Goal: Task Accomplishment & Management: Use online tool/utility

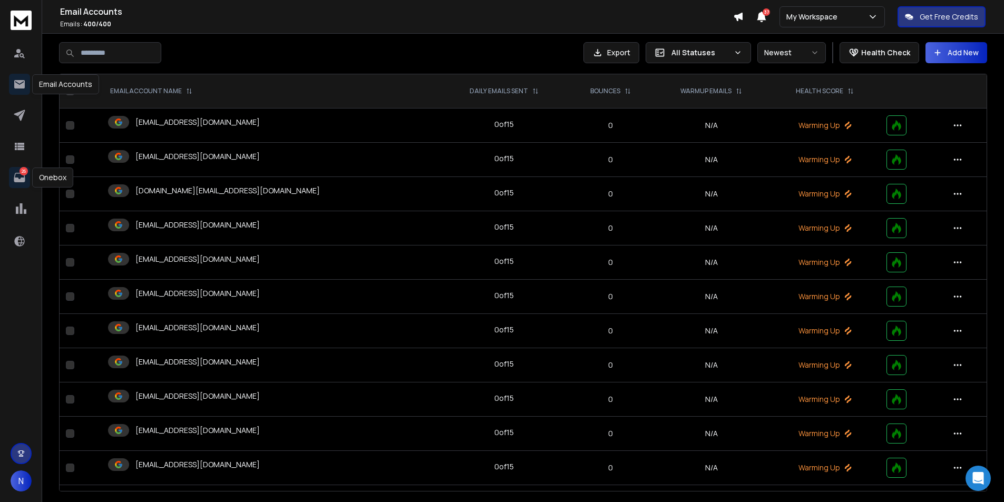
scroll to position [12262, 0]
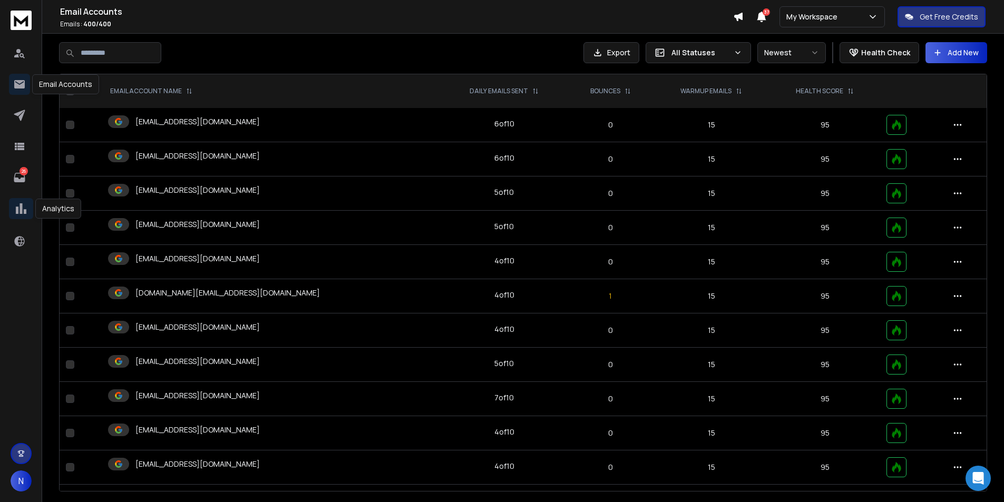
click at [21, 210] on icon at bounding box center [21, 208] width 11 height 11
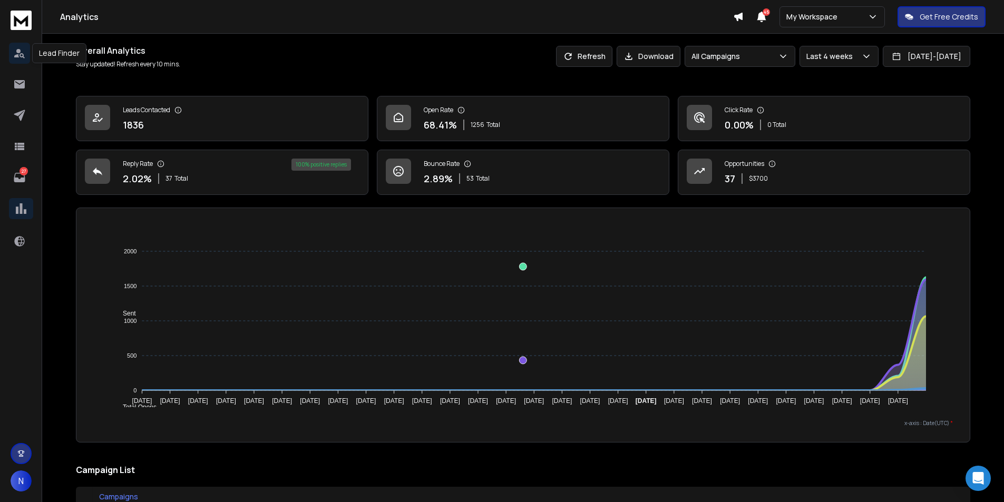
click at [23, 54] on icon at bounding box center [19, 55] width 11 height 5
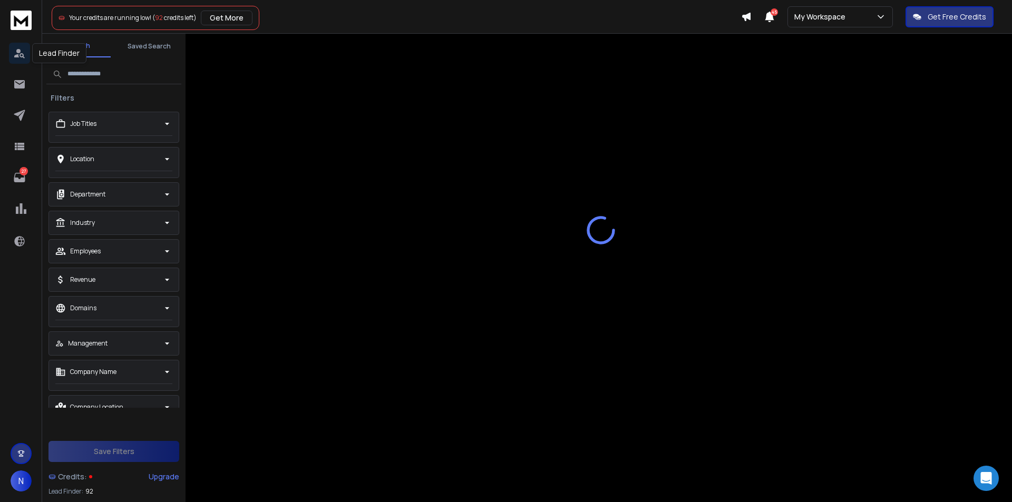
click at [28, 19] on img at bounding box center [21, 20] width 21 height 19
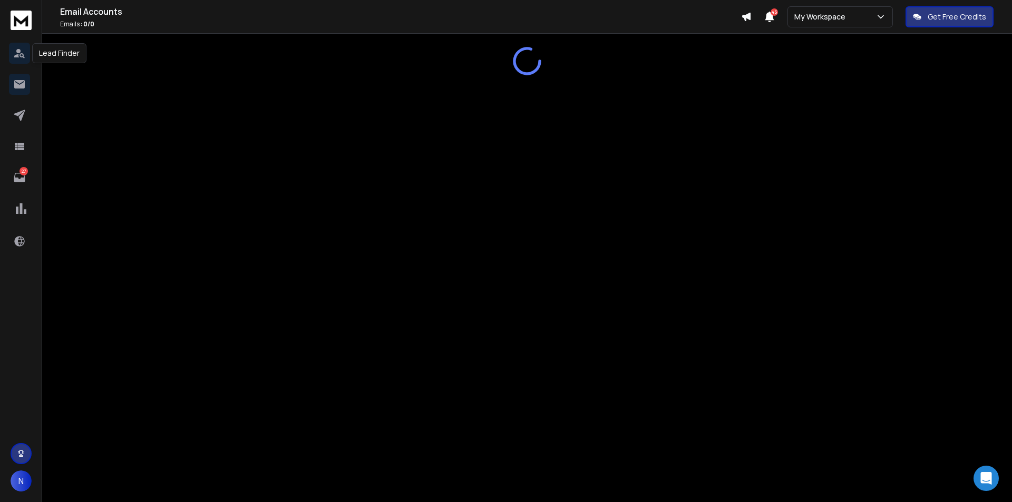
click at [24, 60] on link at bounding box center [19, 53] width 21 height 21
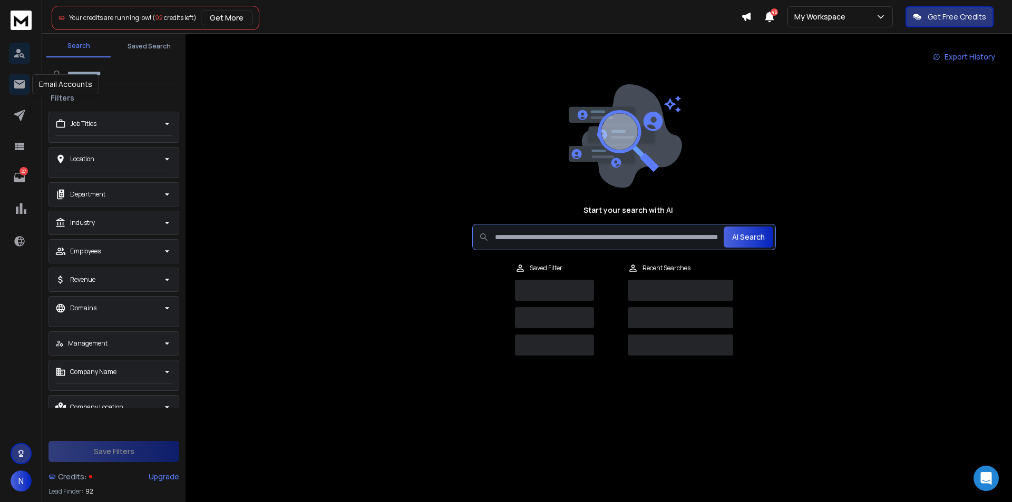
click at [16, 79] on icon at bounding box center [19, 84] width 13 height 13
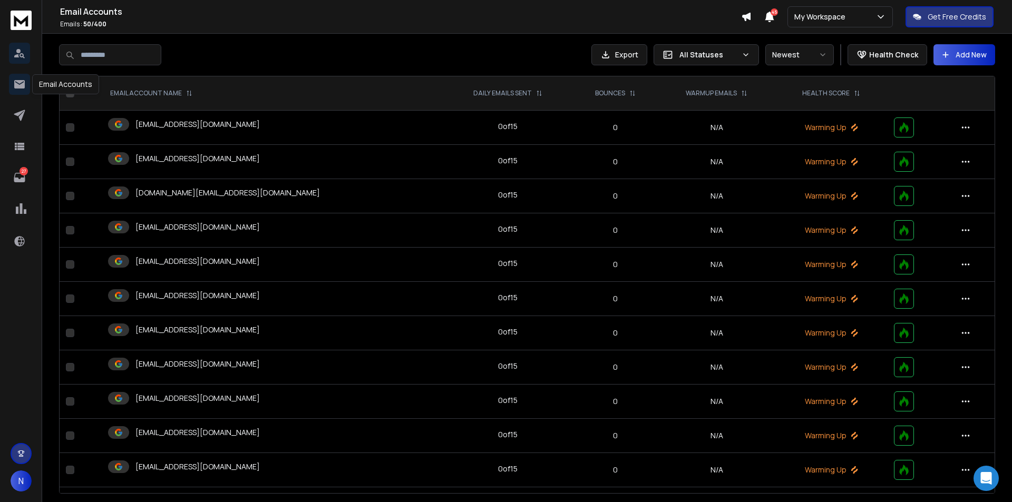
click at [27, 52] on link at bounding box center [19, 53] width 21 height 21
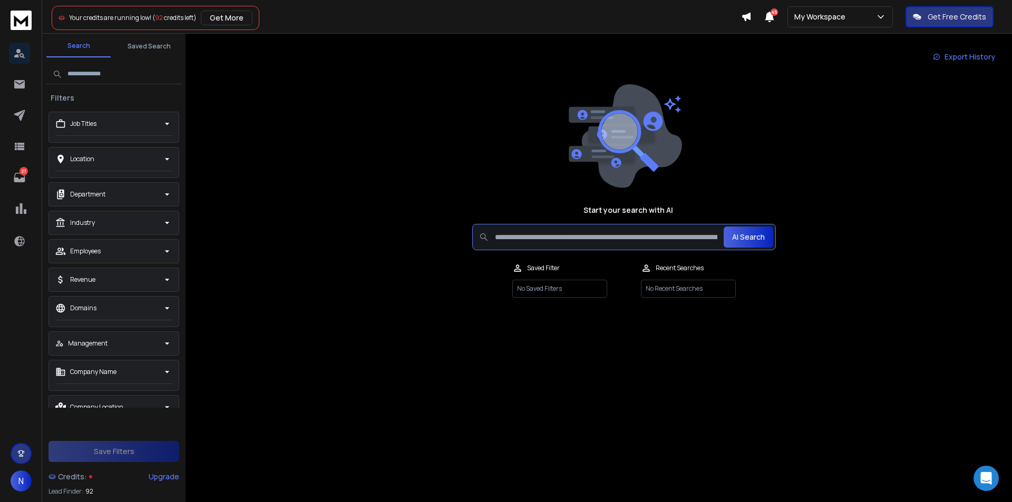
click at [153, 18] on span "( 92 credits left)" at bounding box center [174, 17] width 44 height 9
copy p "Your credits are running low! ( 92 credits left)"
click at [135, 19] on span "Your credits are running low!" at bounding box center [110, 17] width 82 height 9
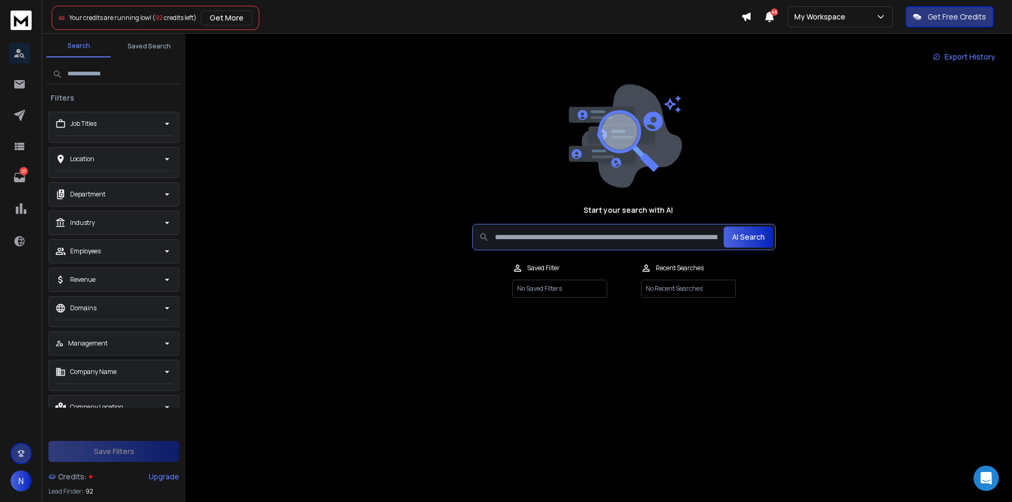
click at [91, 18] on span "Your credits are running low!" at bounding box center [110, 17] width 82 height 9
click at [90, 18] on span "Your credits are running low!" at bounding box center [110, 17] width 82 height 9
click at [58, 17] on div "Your credits are running low! ( 92 credits left) Get More" at bounding box center [156, 18] width 208 height 24
click at [161, 18] on span "92" at bounding box center [159, 17] width 8 height 9
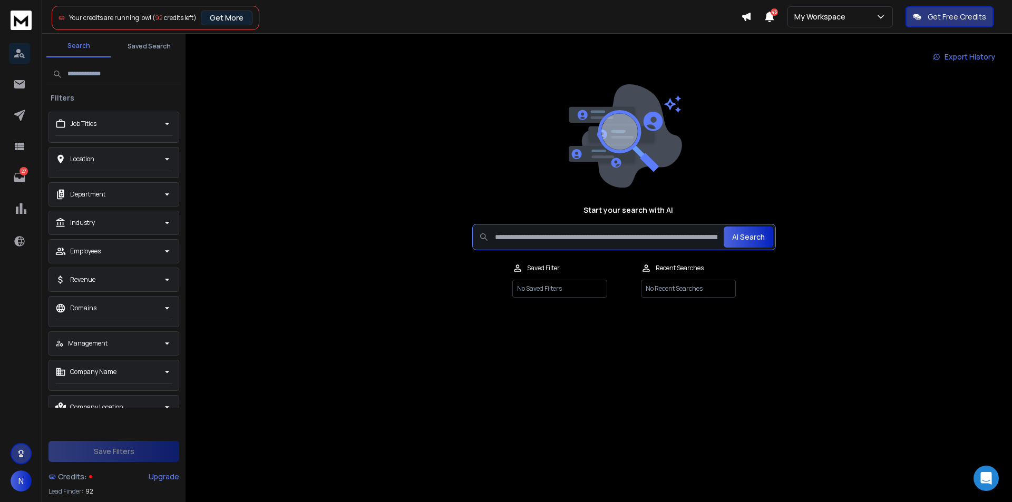
click at [214, 18] on button "Get More" at bounding box center [227, 18] width 52 height 15
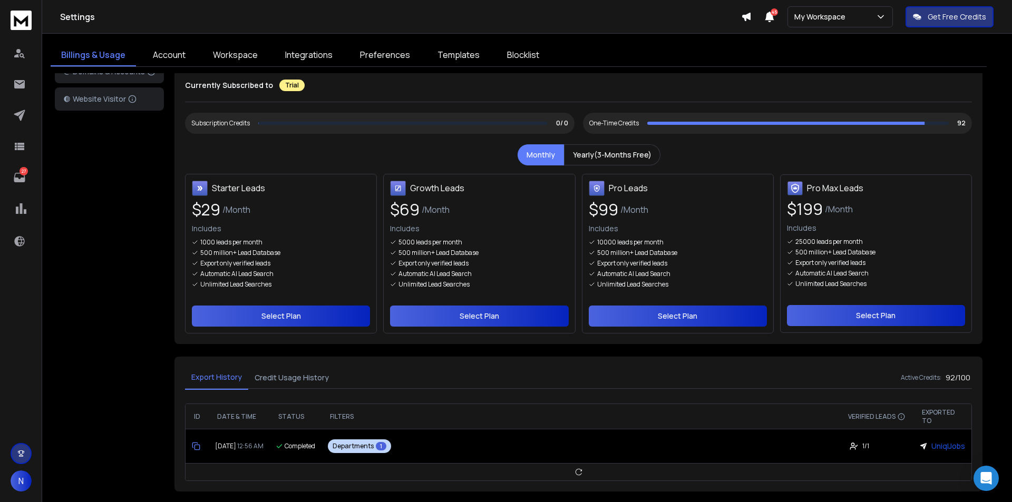
scroll to position [59, 0]
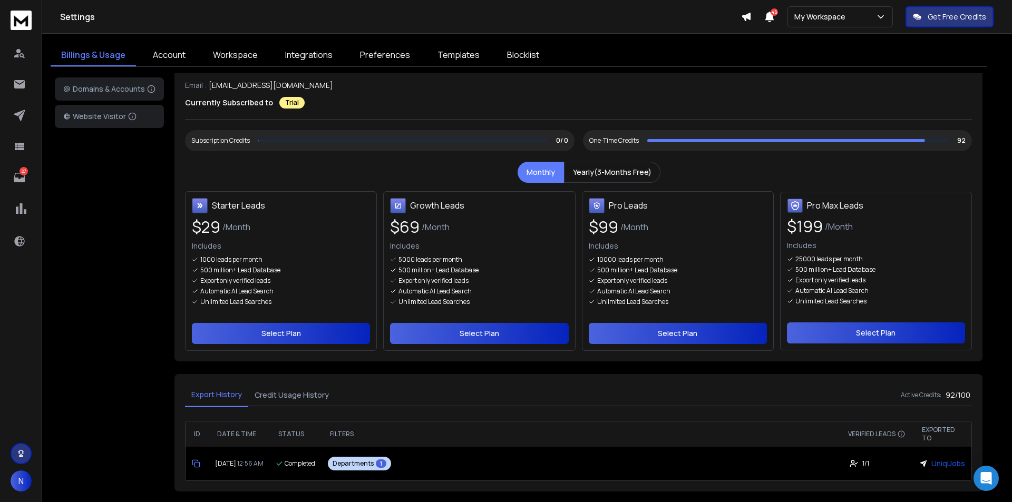
click at [642, 145] on div "One-Time Credits 92" at bounding box center [777, 140] width 389 height 21
click at [640, 141] on div "One-Time Credits 92" at bounding box center [777, 140] width 389 height 21
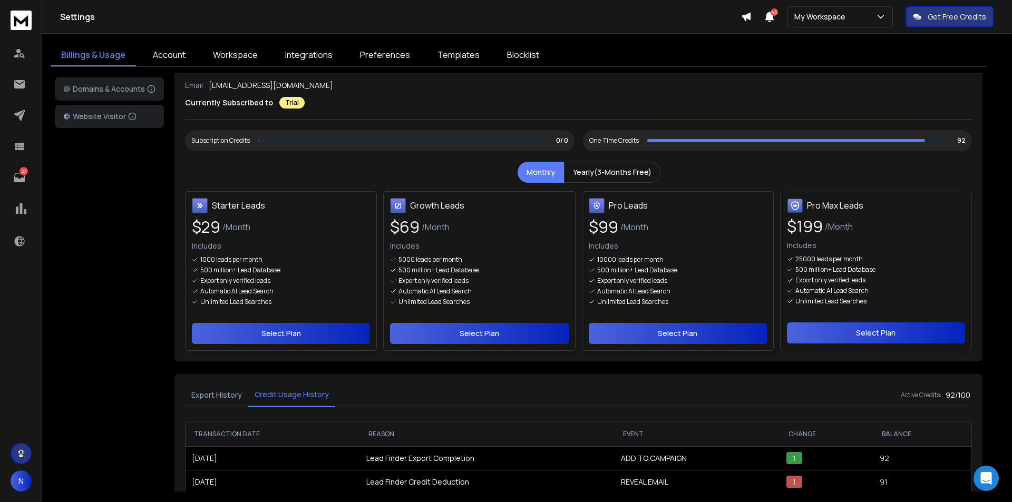
click at [290, 393] on button "Credit Usage History" at bounding box center [291, 395] width 87 height 24
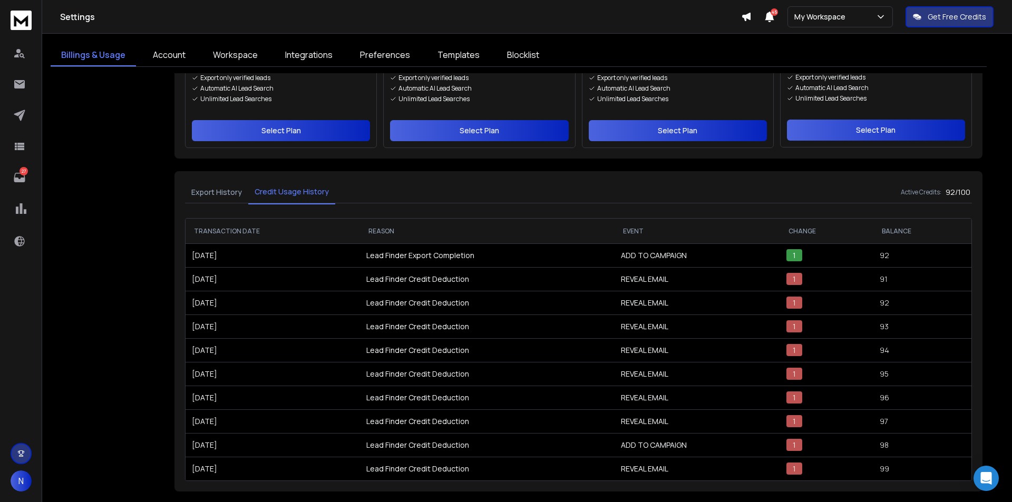
scroll to position [104, 0]
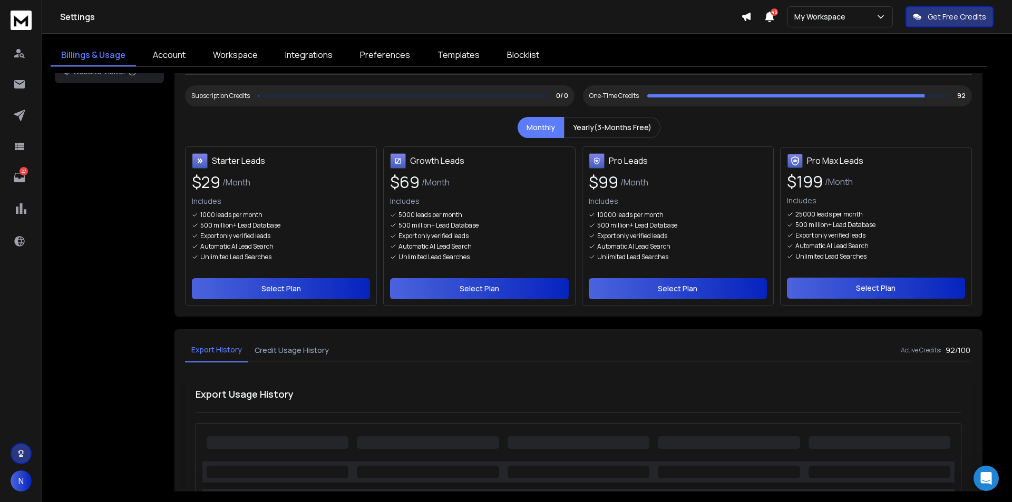
click at [218, 354] on button "Export History" at bounding box center [216, 350] width 63 height 24
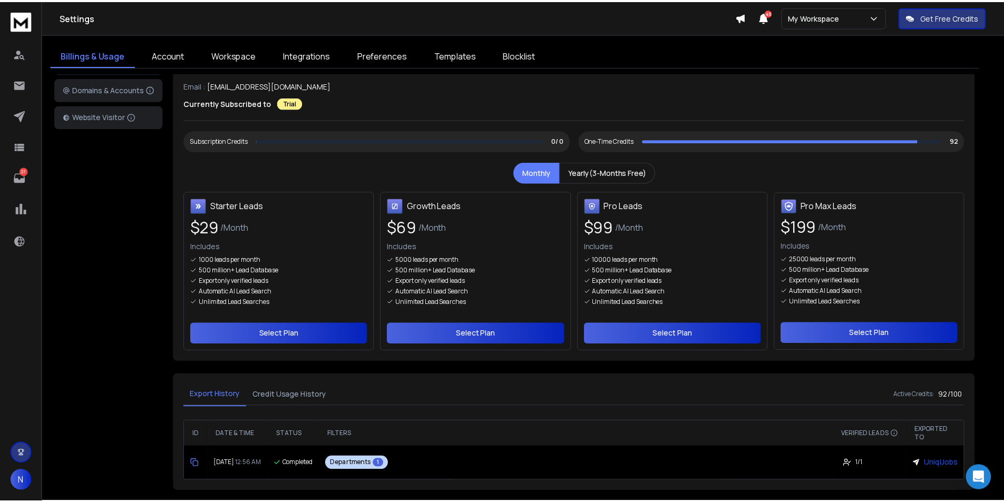
scroll to position [0, 0]
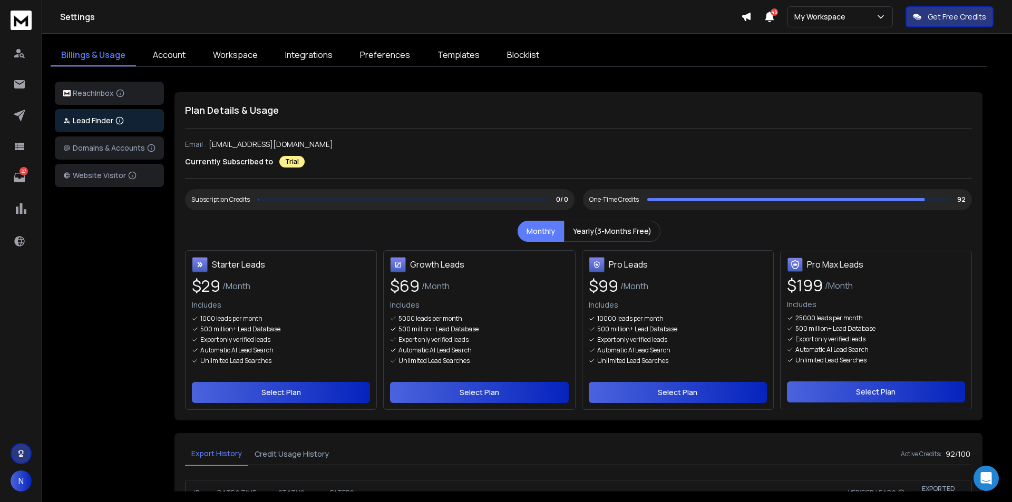
click at [288, 162] on div "Trial" at bounding box center [291, 162] width 25 height 12
drag, startPoint x: 655, startPoint y: 203, endPoint x: 732, endPoint y: 198, distance: 77.7
click at [732, 198] on div "One-Time Credits 92" at bounding box center [777, 199] width 389 height 21
click at [634, 200] on div "One-Time Credits" at bounding box center [614, 199] width 50 height 8
click at [633, 200] on div "One-Time Credits" at bounding box center [614, 199] width 50 height 8
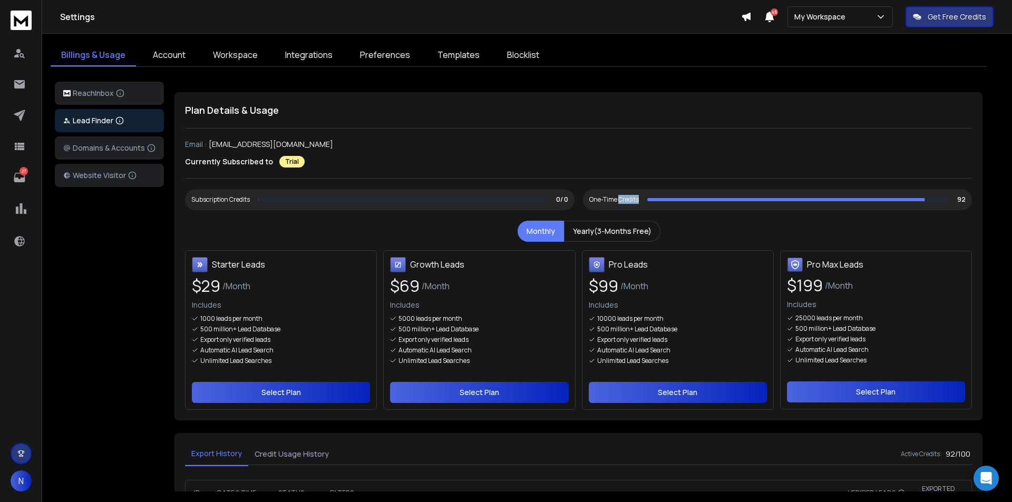
click at [632, 200] on div "One-Time Credits" at bounding box center [614, 199] width 50 height 8
click at [25, 120] on icon at bounding box center [19, 115] width 13 height 13
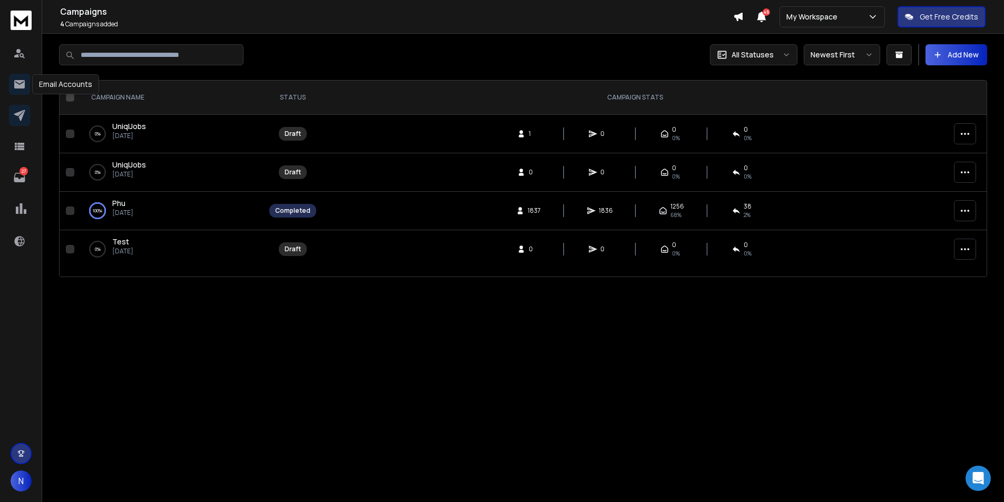
click at [15, 83] on icon at bounding box center [19, 84] width 11 height 8
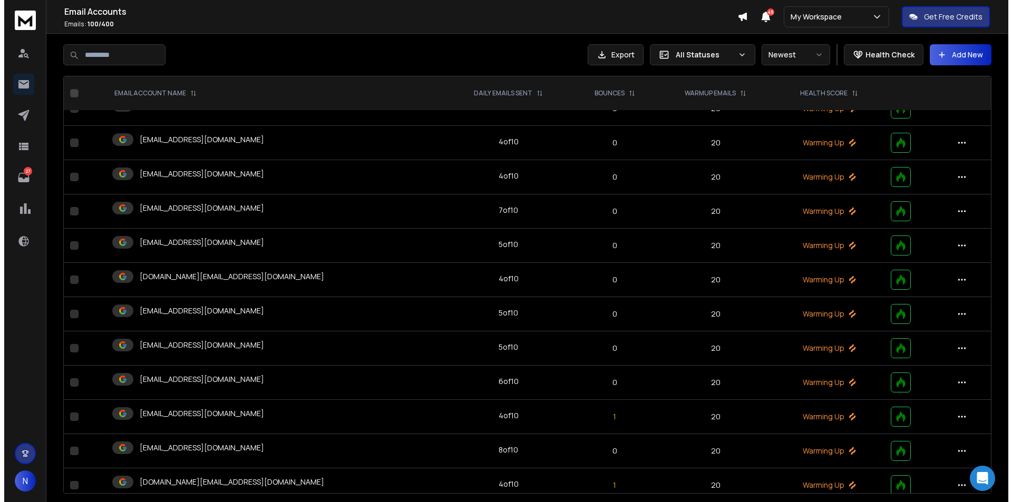
scroll to position [1829, 0]
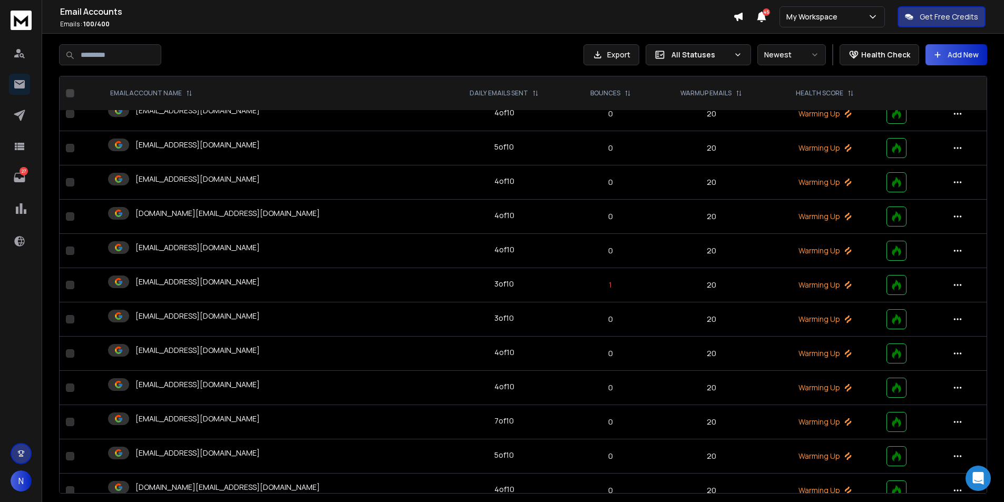
click at [494, 218] on div "4 of 10" at bounding box center [504, 215] width 20 height 11
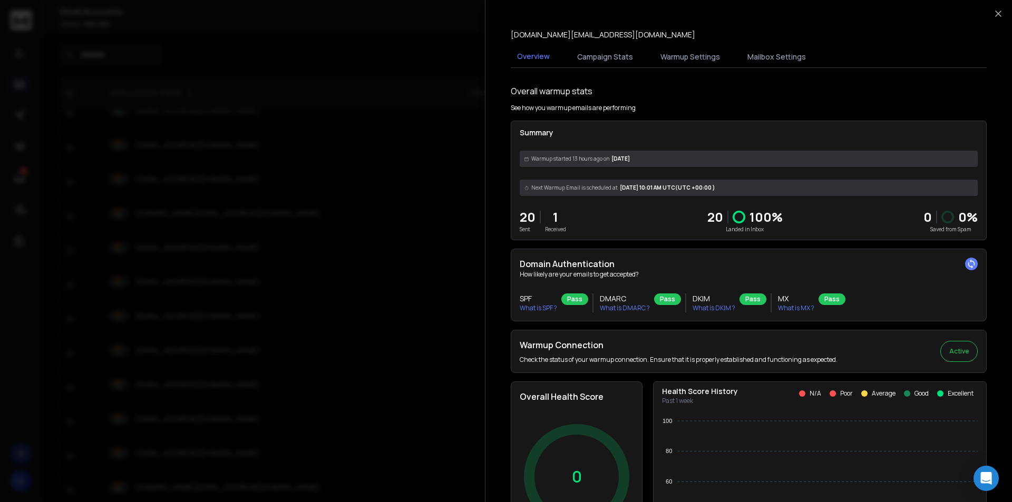
click at [366, 355] on div at bounding box center [506, 251] width 1012 height 502
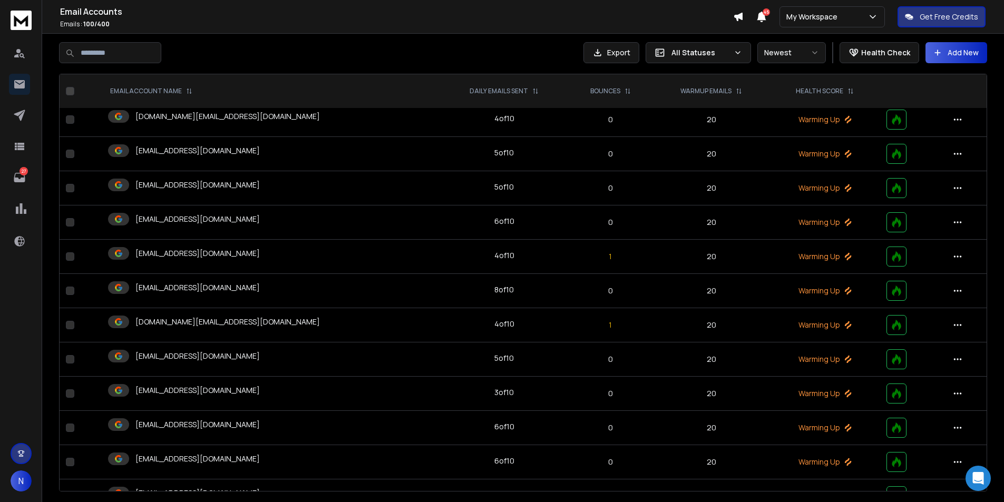
scroll to position [2092, 0]
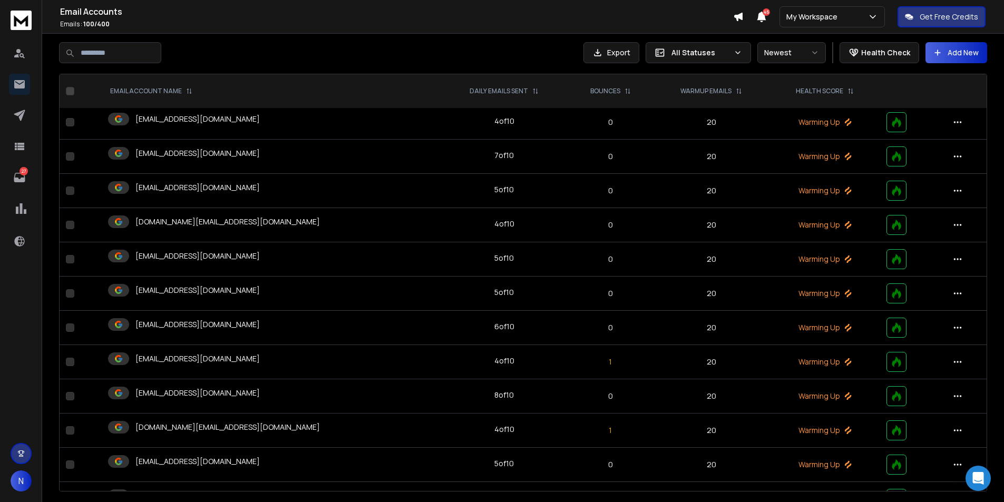
click at [494, 154] on div "7 of 10" at bounding box center [503, 155] width 19 height 11
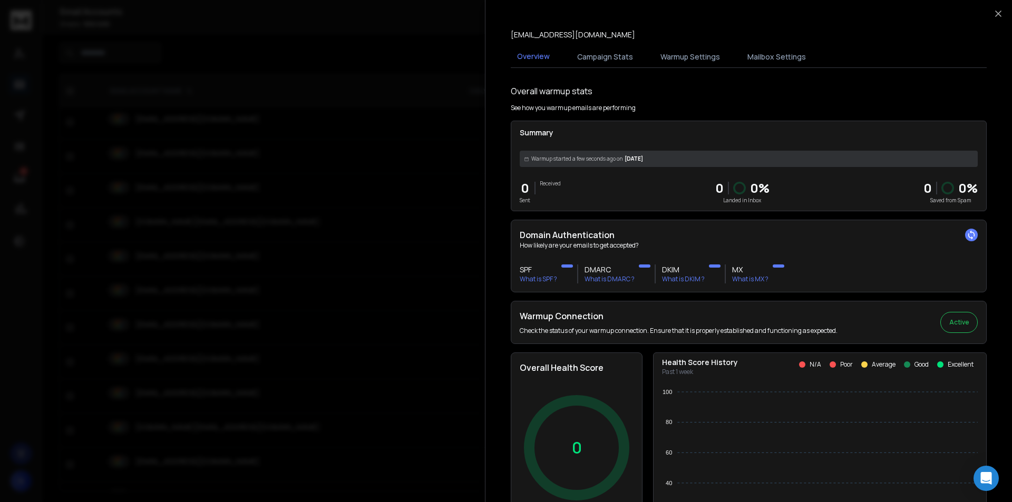
click at [417, 380] on div at bounding box center [506, 251] width 1012 height 502
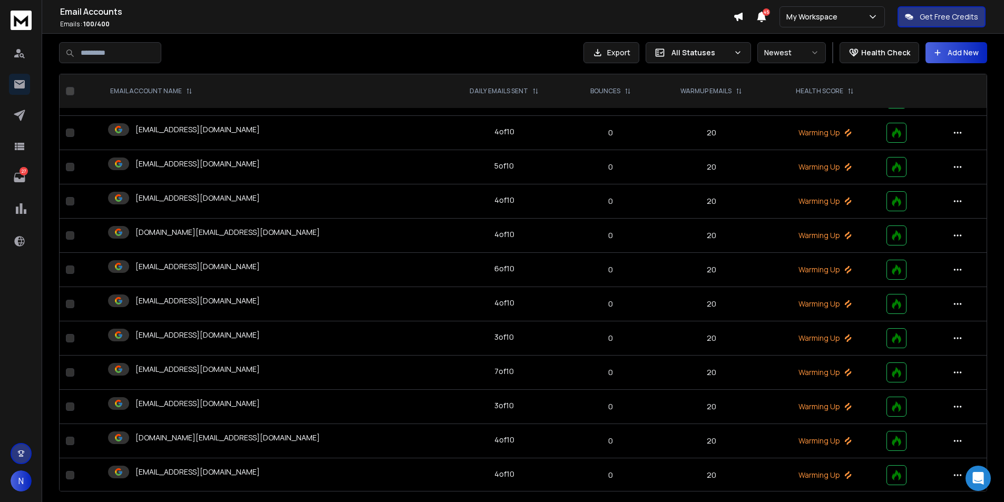
scroll to position [3067, 0]
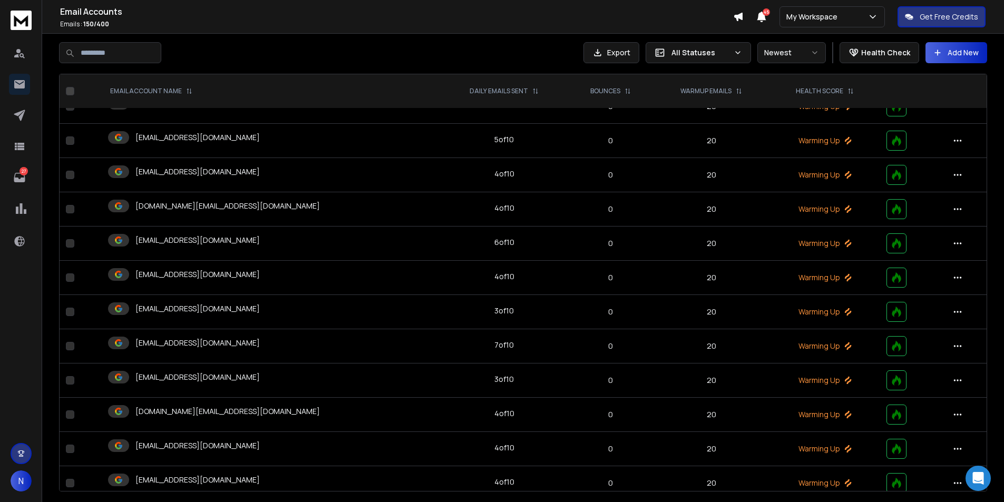
click at [440, 414] on td "4 of 10" at bounding box center [504, 411] width 128 height 27
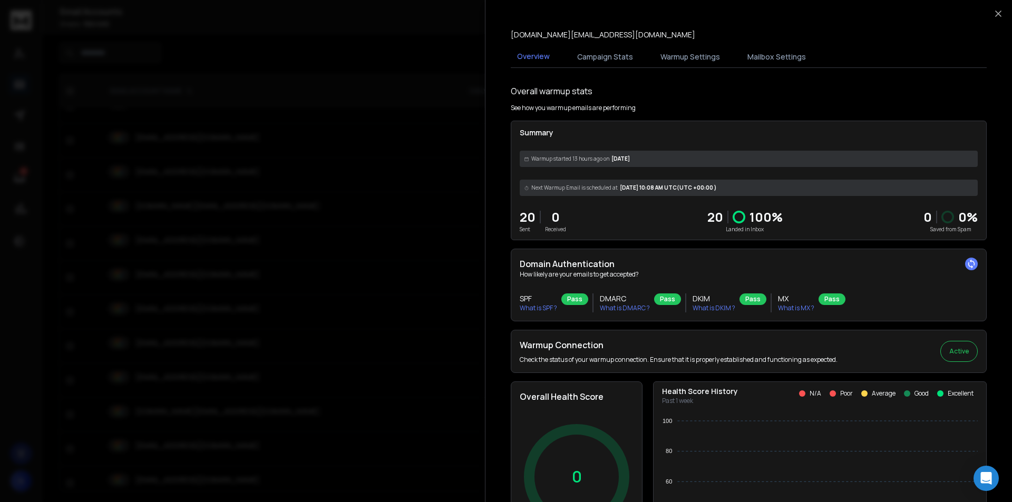
click at [349, 399] on div at bounding box center [506, 251] width 1012 height 502
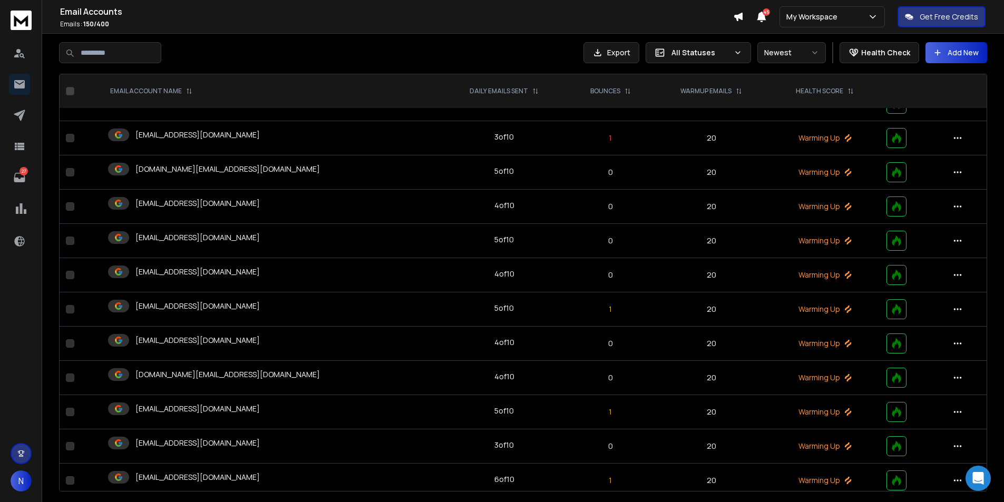
scroll to position [4437, 0]
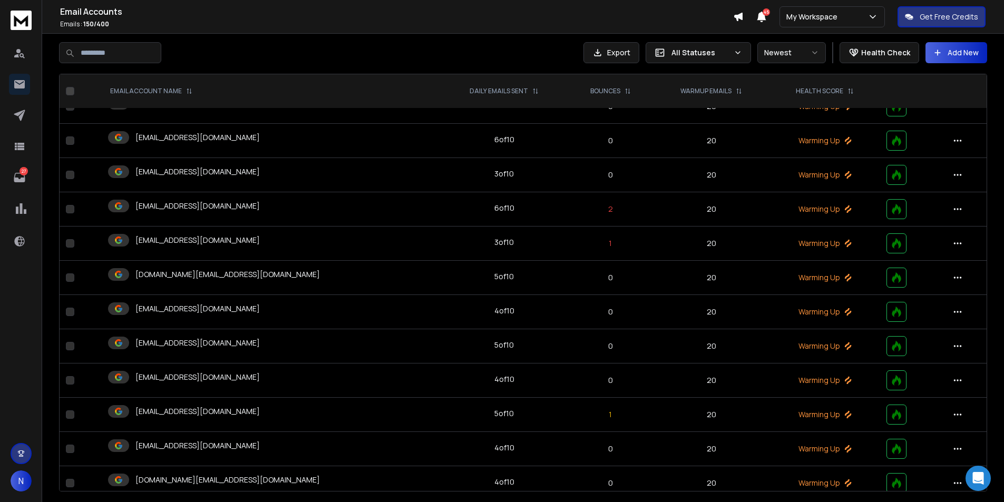
click at [604, 205] on p "2" at bounding box center [610, 209] width 73 height 11
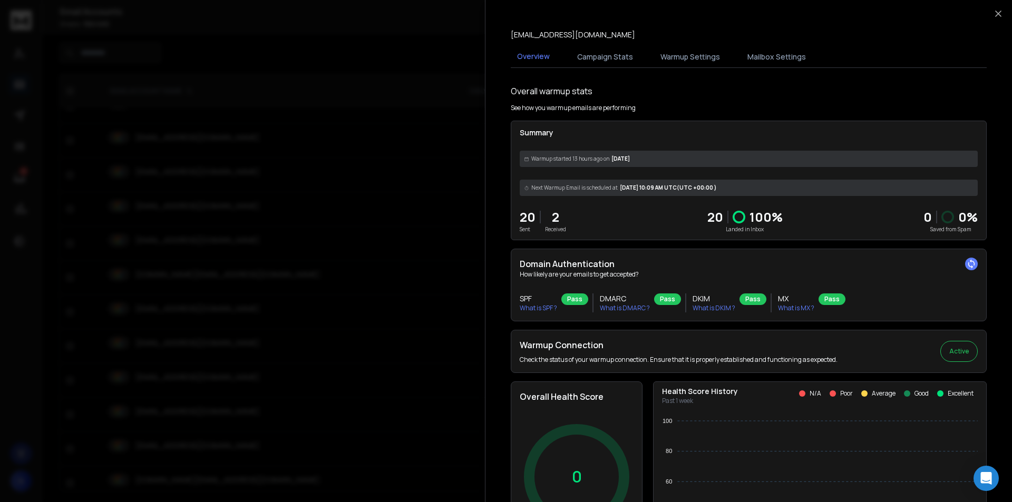
click at [427, 310] on div at bounding box center [506, 251] width 1012 height 502
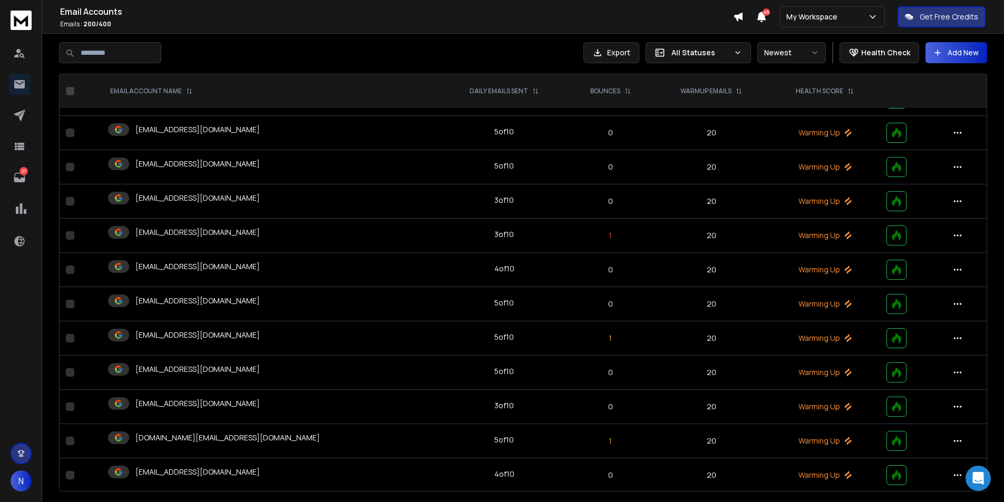
scroll to position [5254, 0]
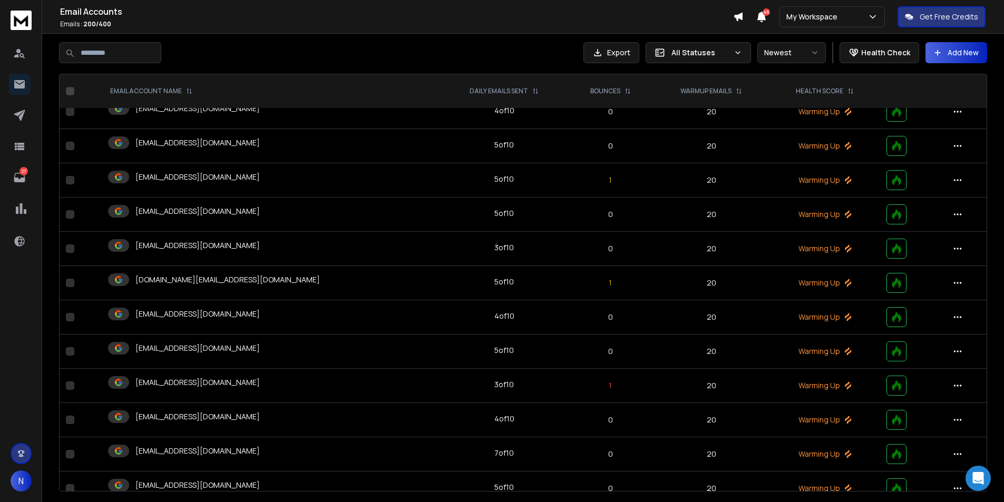
click at [588, 378] on td "1" at bounding box center [610, 386] width 85 height 34
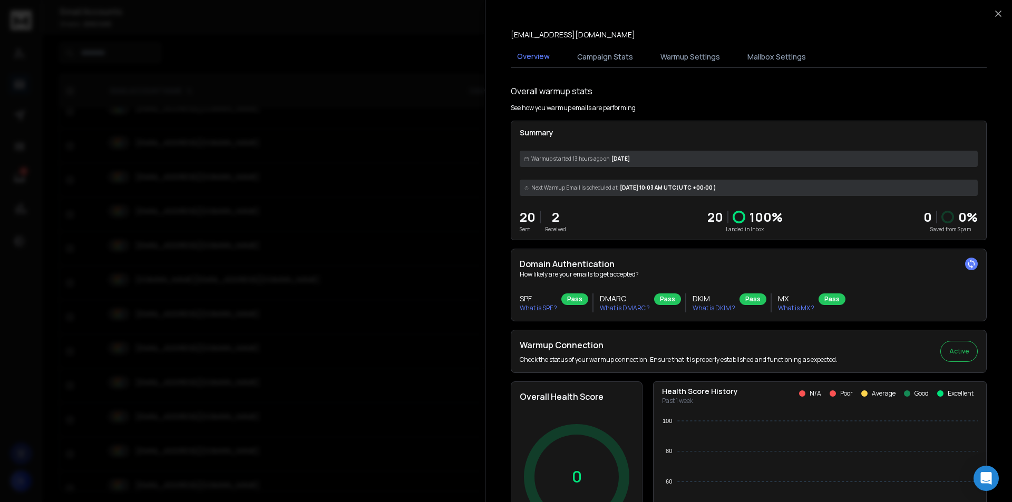
click at [467, 378] on div at bounding box center [506, 251] width 1012 height 502
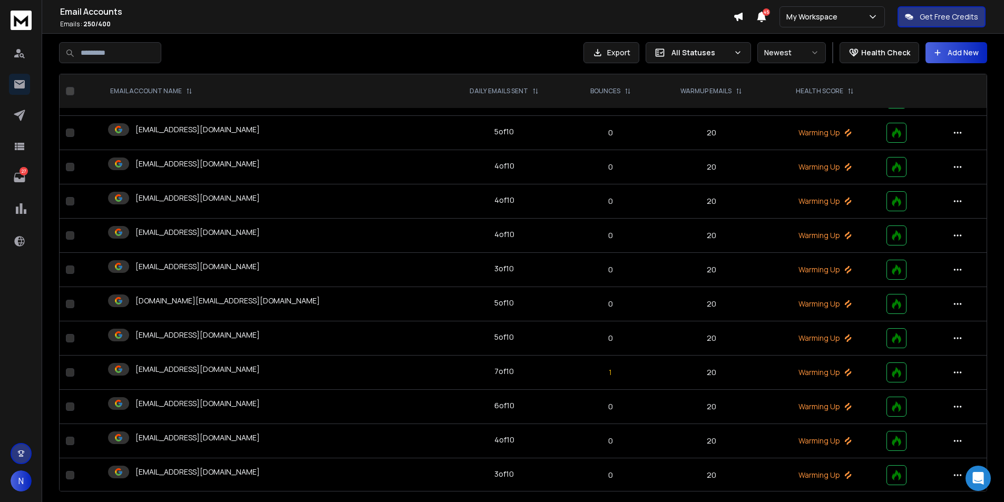
scroll to position [8204, 0]
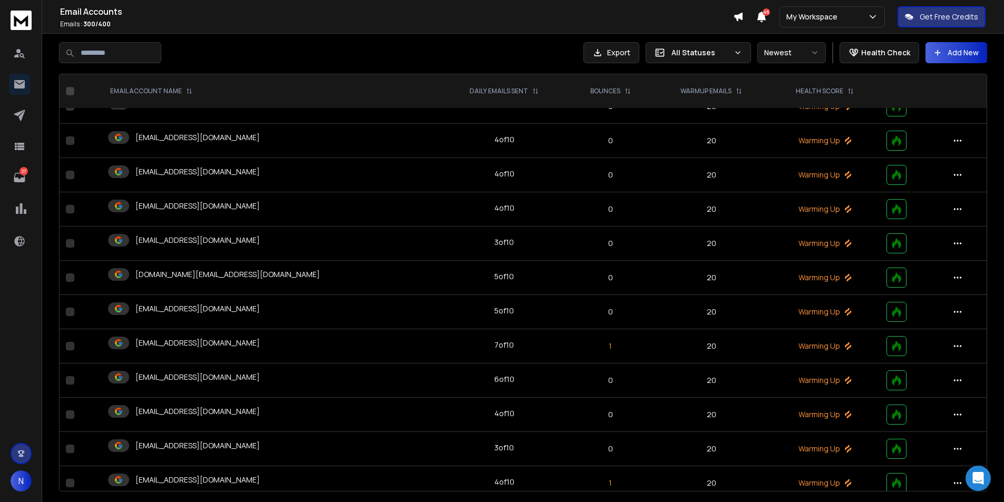
click at [494, 280] on div "5 of 10" at bounding box center [503, 276] width 19 height 11
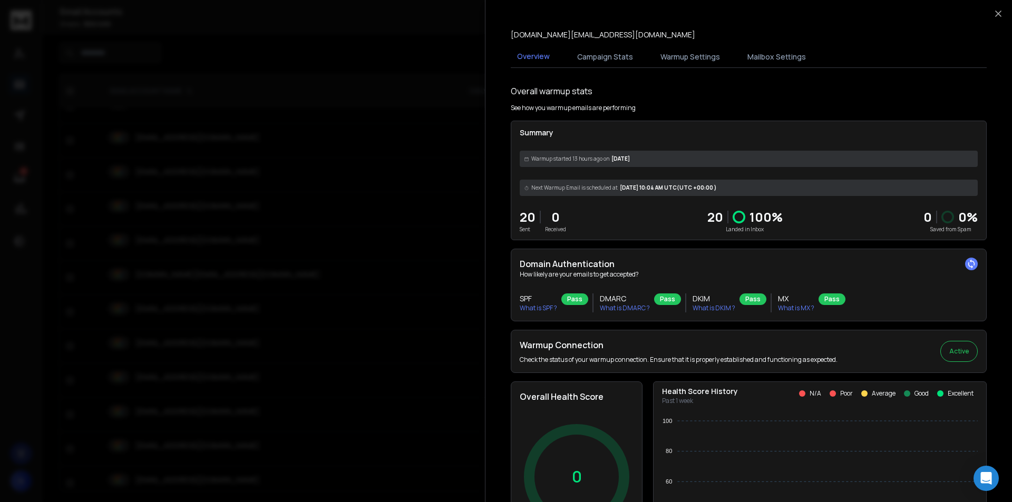
click at [481, 336] on div at bounding box center [506, 251] width 1012 height 502
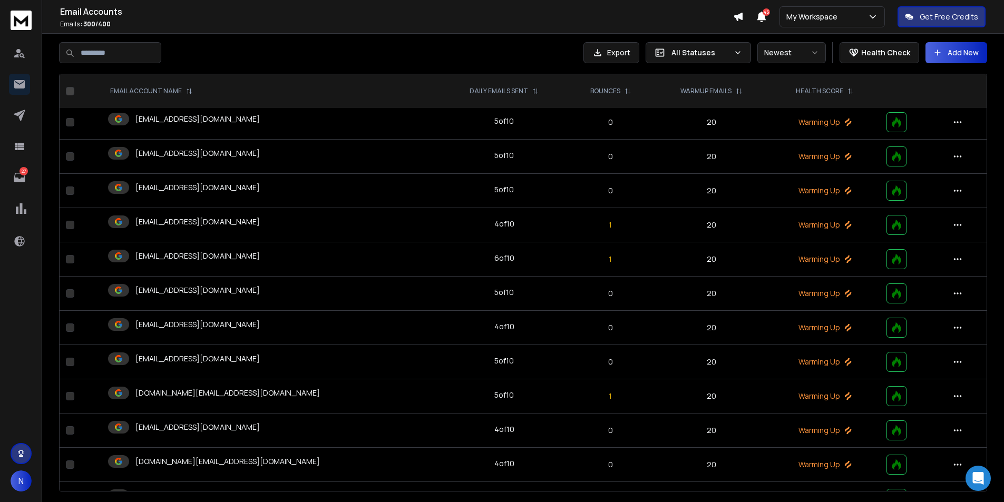
scroll to position [9100, 0]
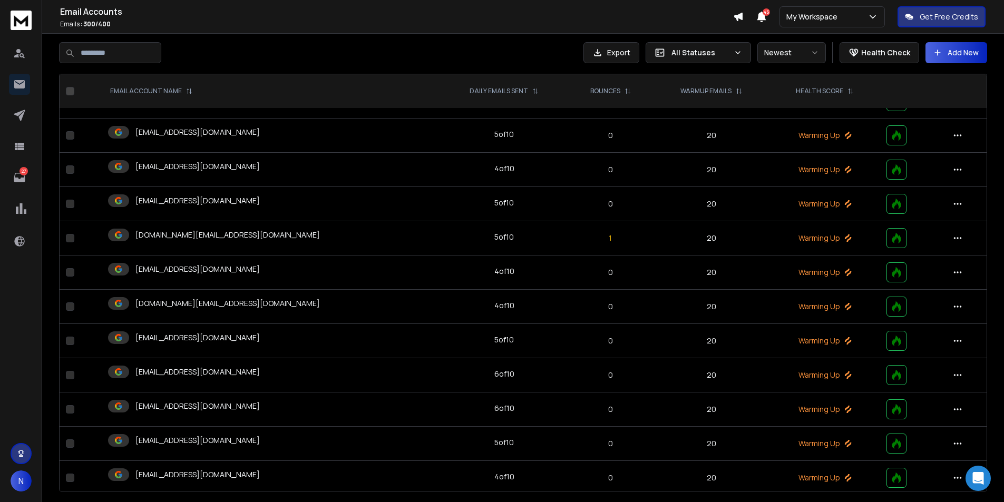
click at [588, 239] on p "1" at bounding box center [610, 238] width 73 height 11
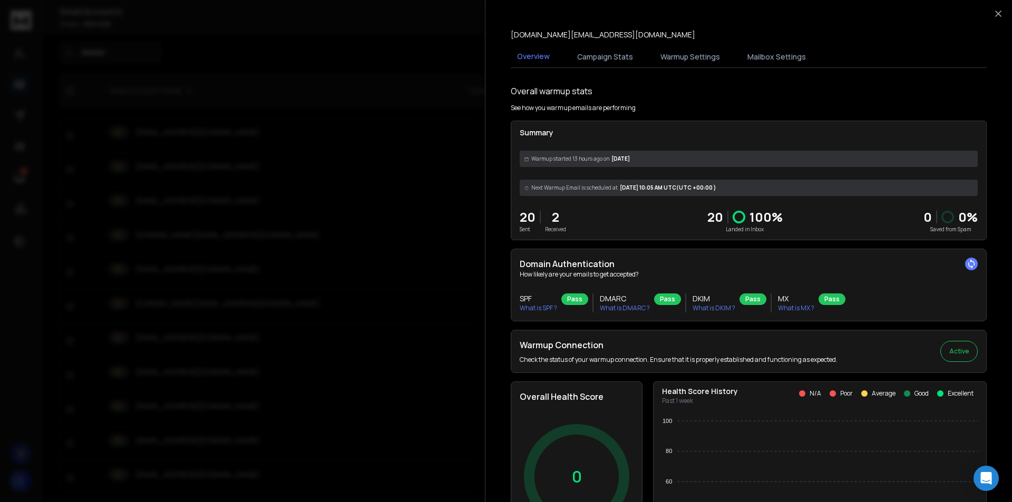
click at [413, 374] on div at bounding box center [506, 251] width 1012 height 502
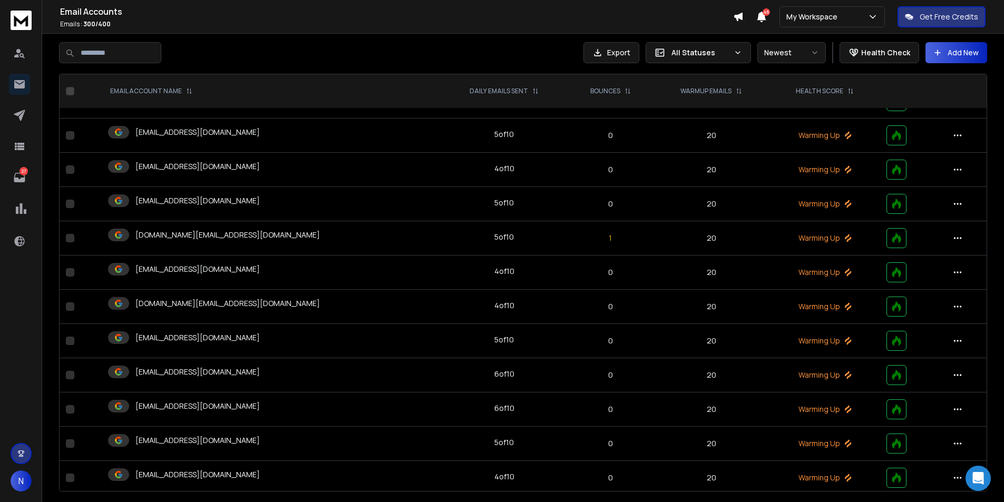
click at [496, 379] on td "6 of 10" at bounding box center [504, 371] width 128 height 27
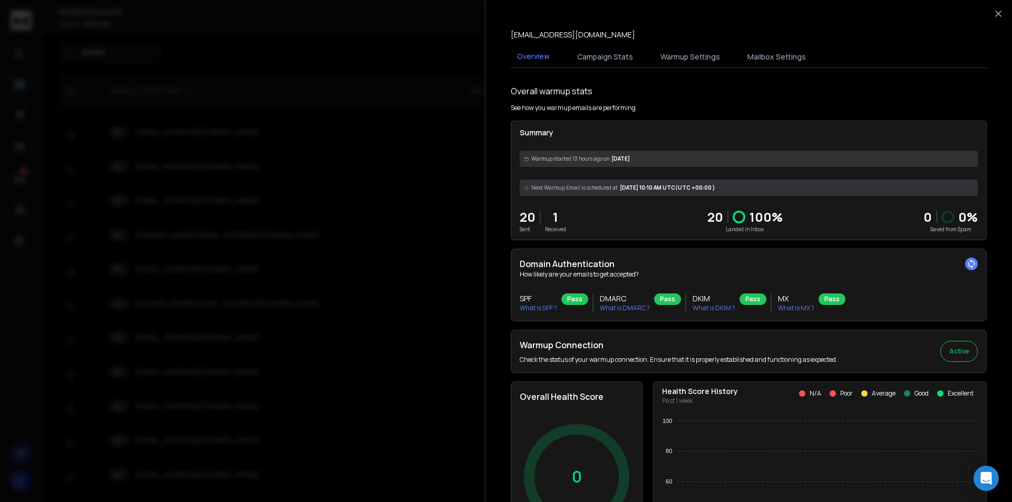
click at [369, 361] on div at bounding box center [506, 251] width 1012 height 502
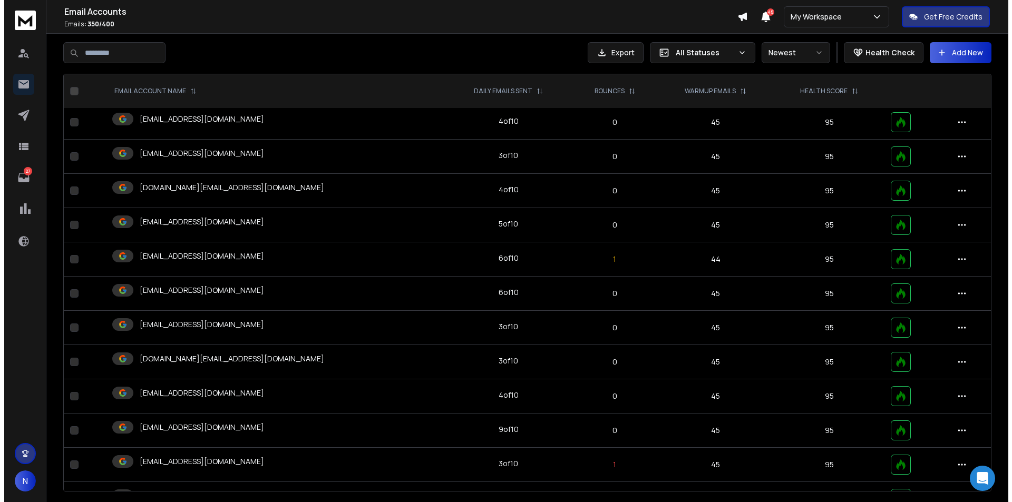
scroll to position [10496, 0]
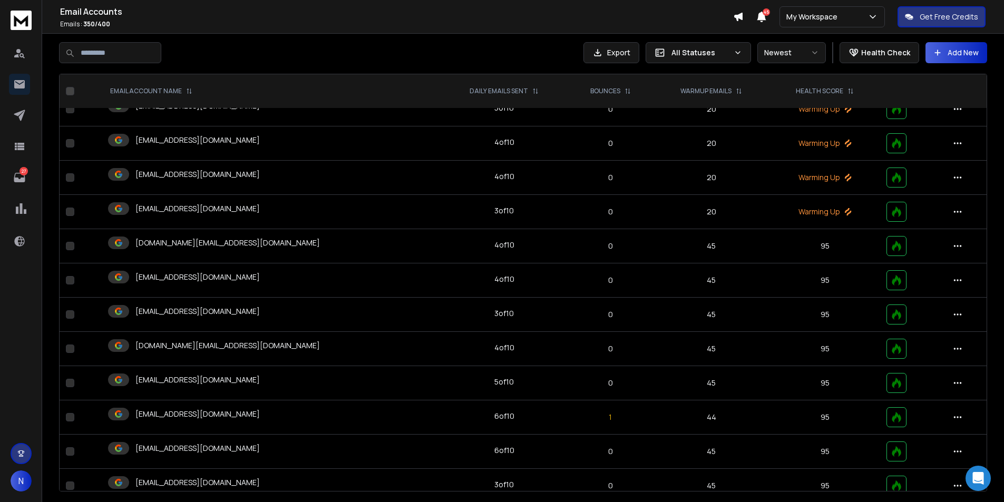
click at [674, 250] on td "45" at bounding box center [711, 246] width 116 height 34
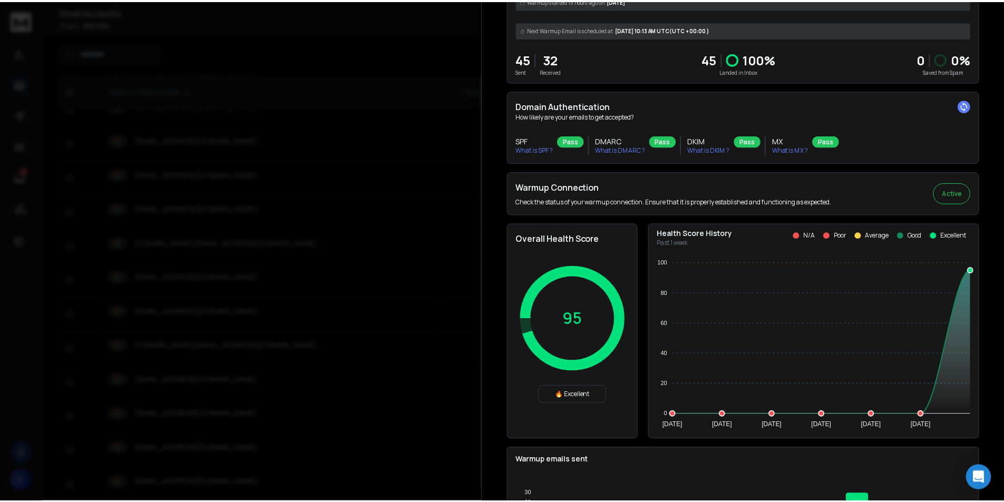
scroll to position [105, 0]
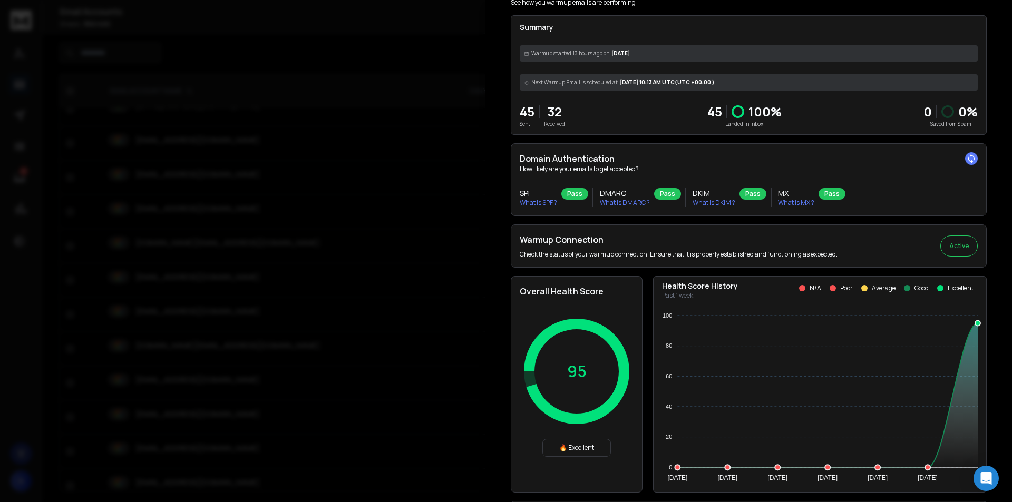
click at [415, 331] on div at bounding box center [506, 251] width 1012 height 502
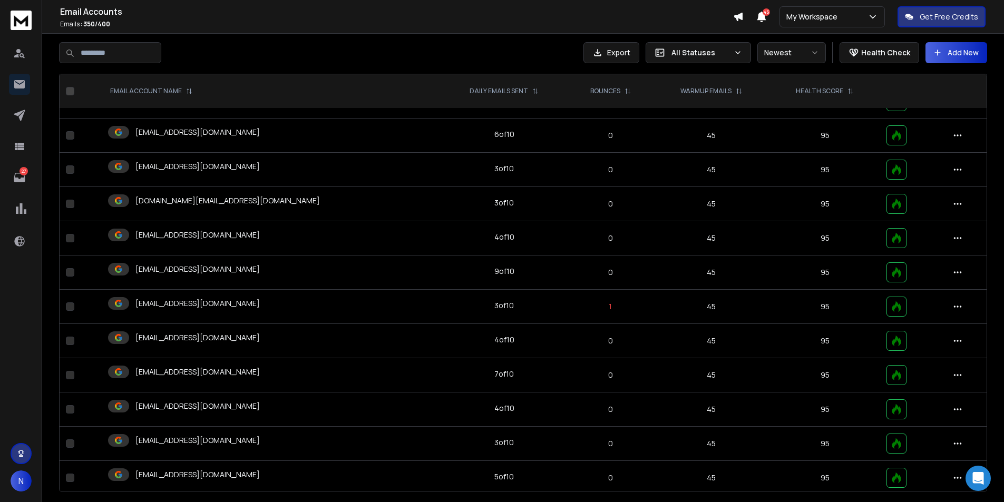
scroll to position [10971, 0]
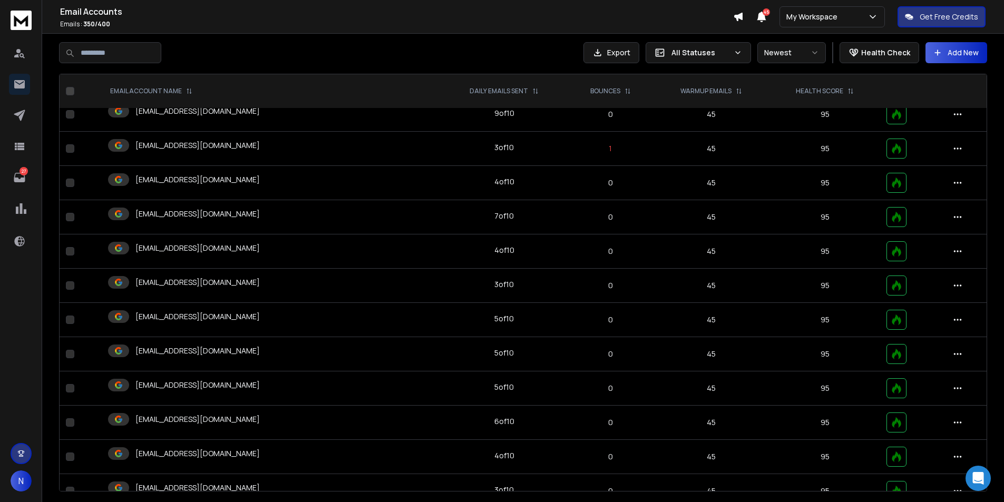
click at [471, 370] on tr "apply@ggtalentpro.com 5 of 10 0 45 95" at bounding box center [523, 354] width 927 height 34
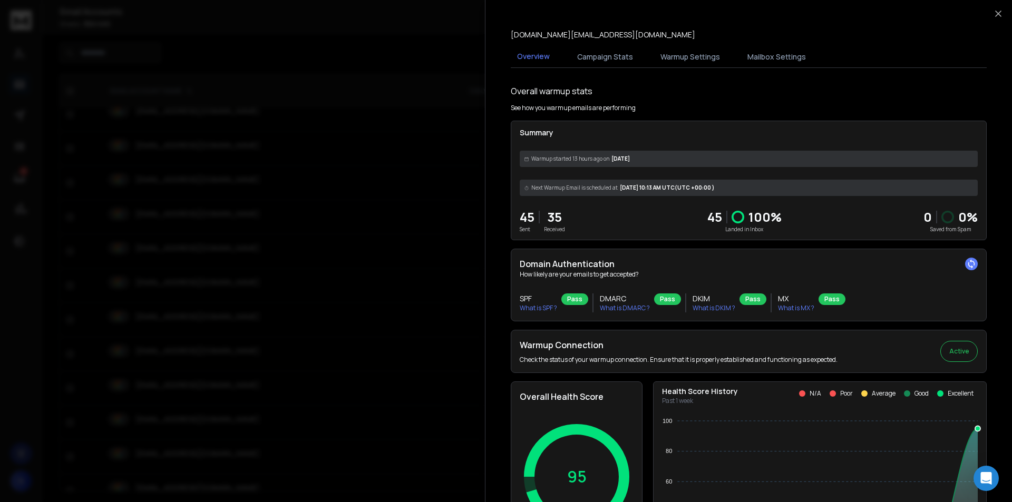
click at [334, 336] on div at bounding box center [506, 251] width 1012 height 502
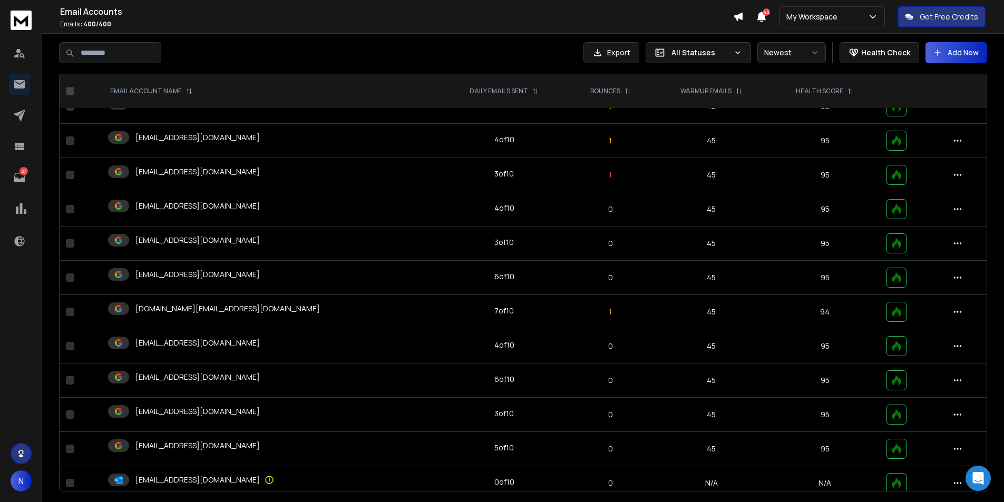
scroll to position [12894, 0]
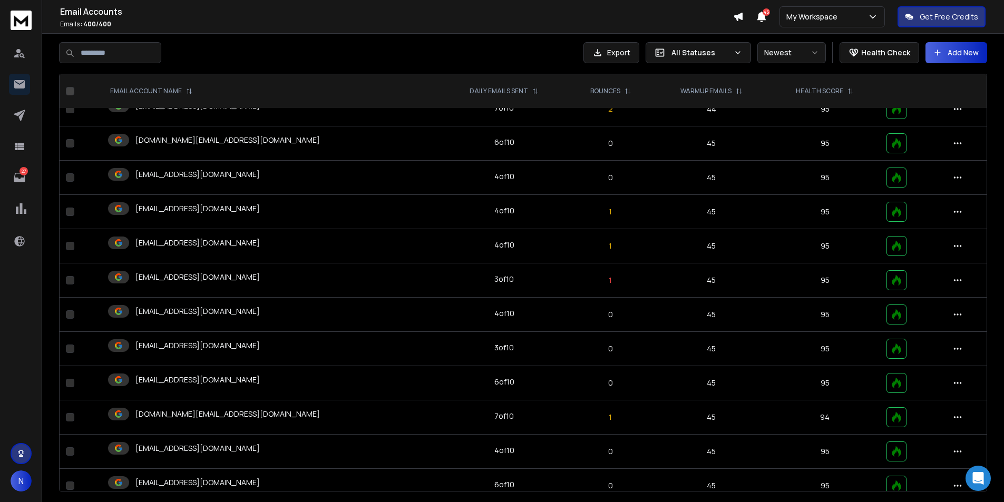
click at [595, 278] on p "1" at bounding box center [610, 280] width 73 height 11
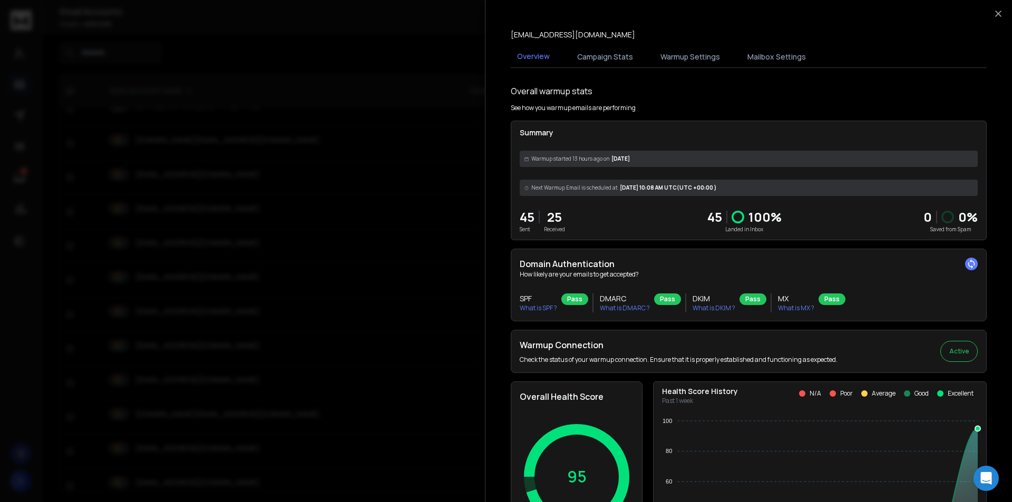
click at [443, 299] on div at bounding box center [506, 251] width 1012 height 502
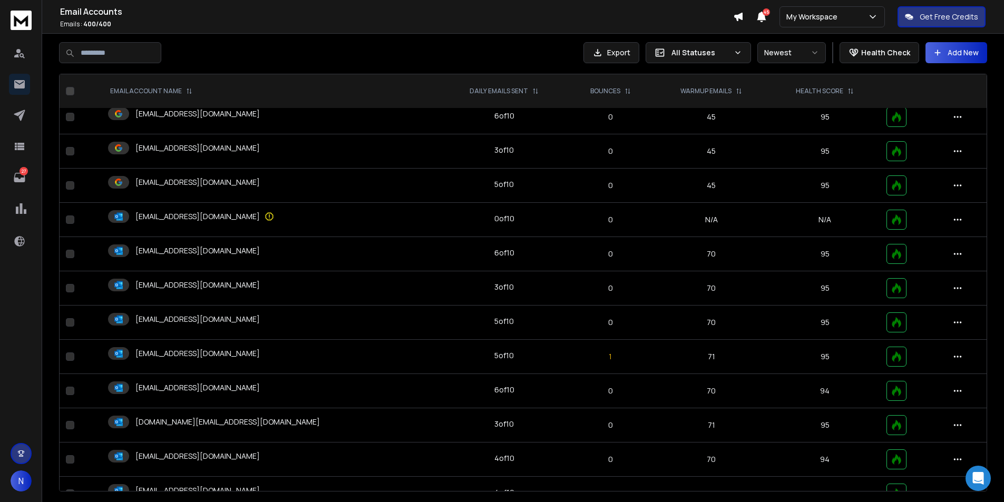
scroll to position [13325, 0]
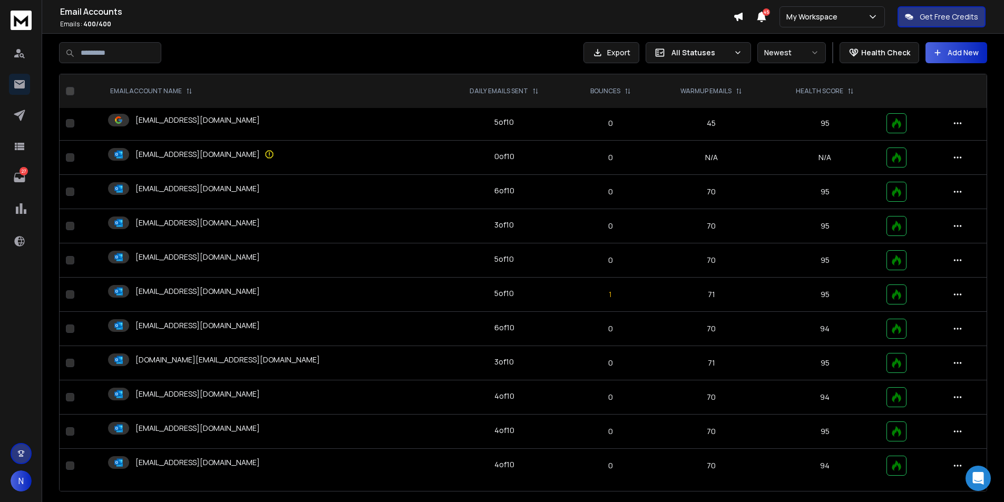
click at [669, 363] on td "71" at bounding box center [711, 363] width 116 height 34
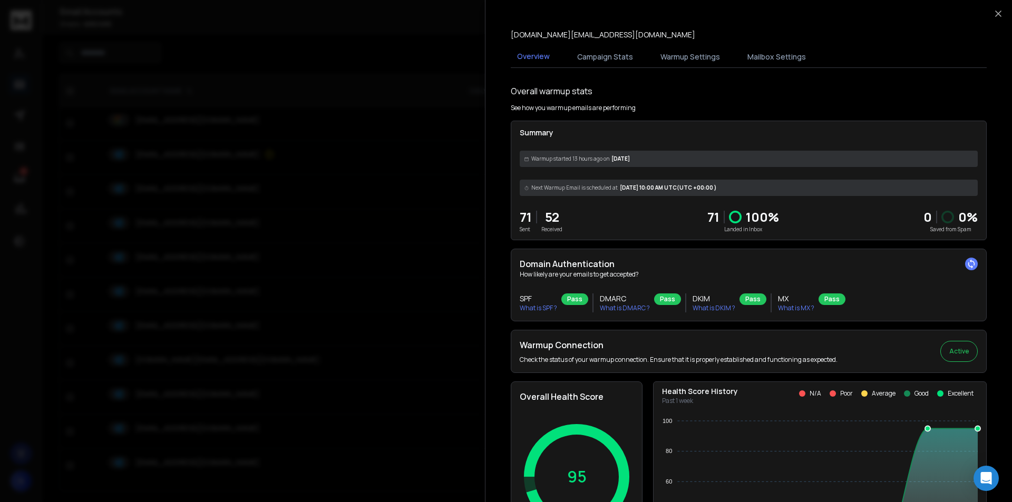
click at [391, 335] on div at bounding box center [506, 251] width 1012 height 502
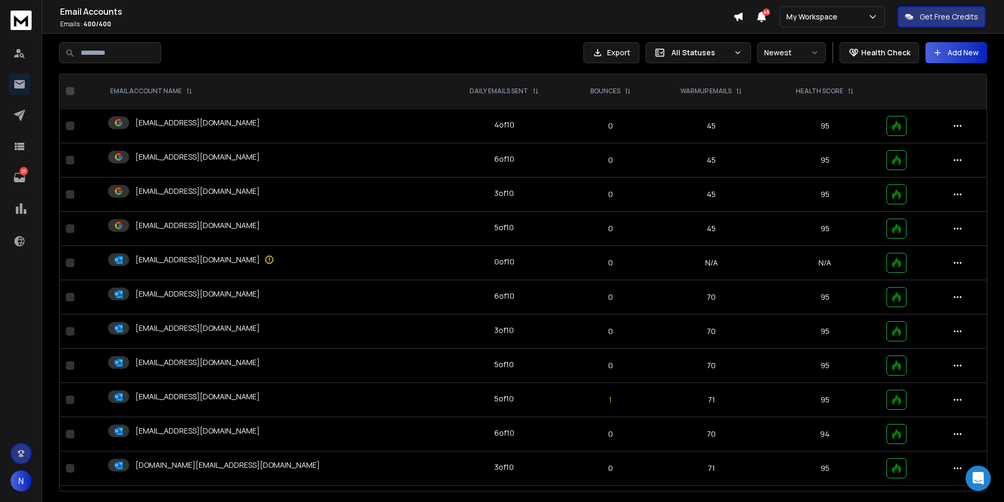
scroll to position [13167, 0]
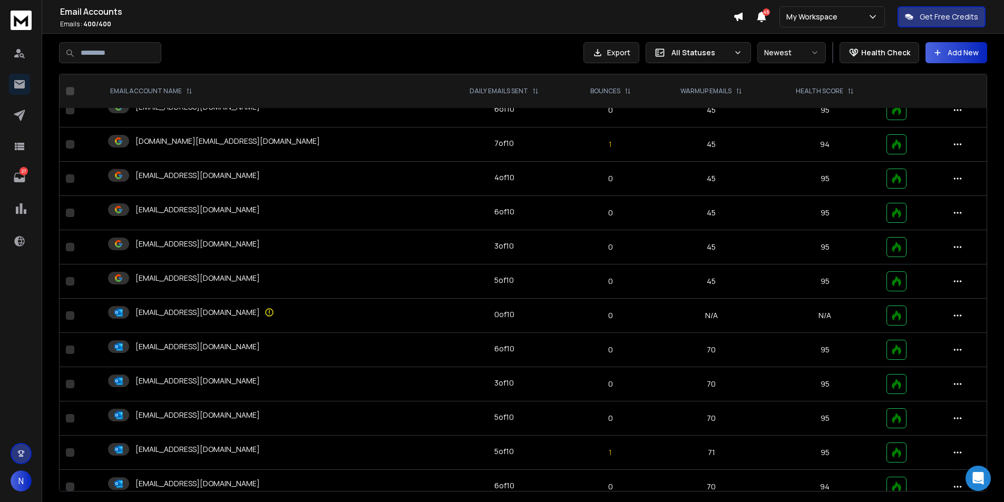
click at [694, 323] on td "N/A" at bounding box center [711, 316] width 116 height 34
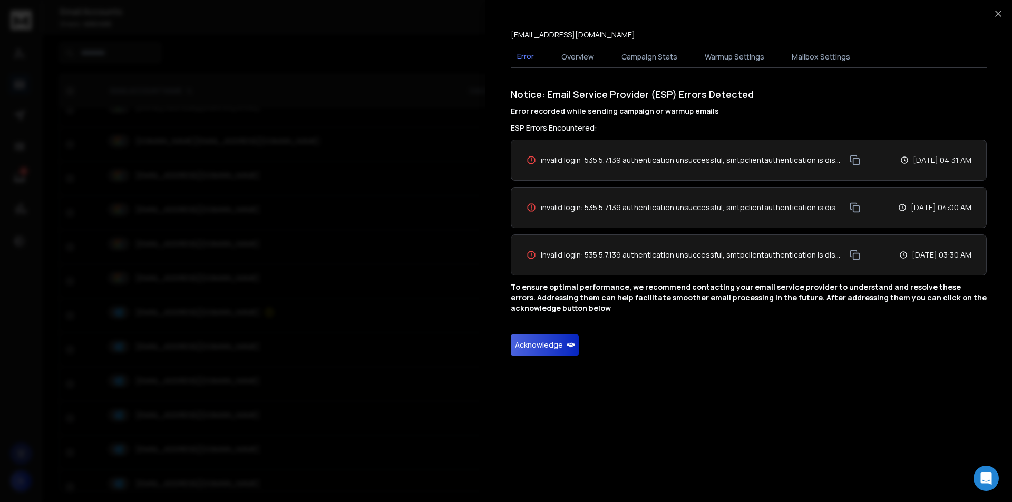
click at [549, 344] on button "Acknowledge" at bounding box center [545, 345] width 68 height 21
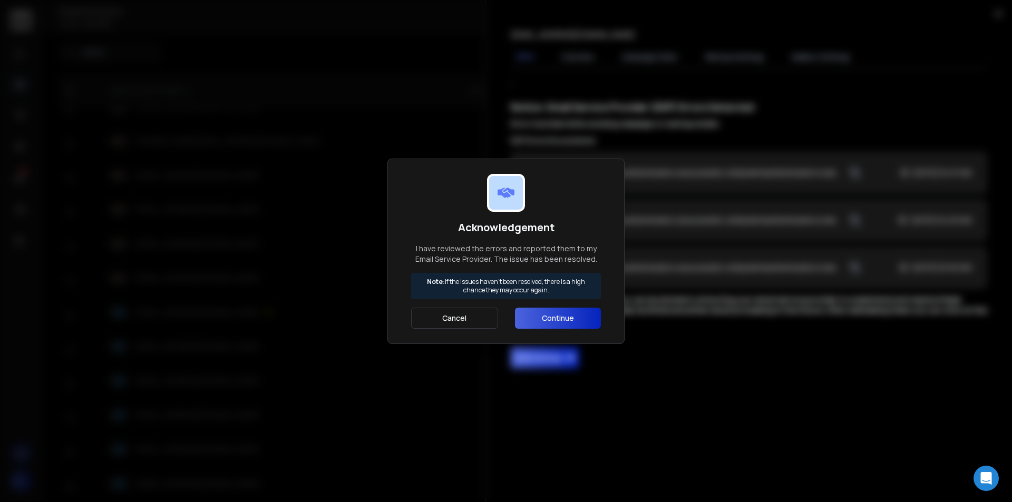
click at [546, 330] on div "Acknowledgement I have reviewed the errors and reported them to my Email Servic…" at bounding box center [505, 251] width 237 height 185
click at [554, 323] on button "Continue" at bounding box center [558, 318] width 86 height 21
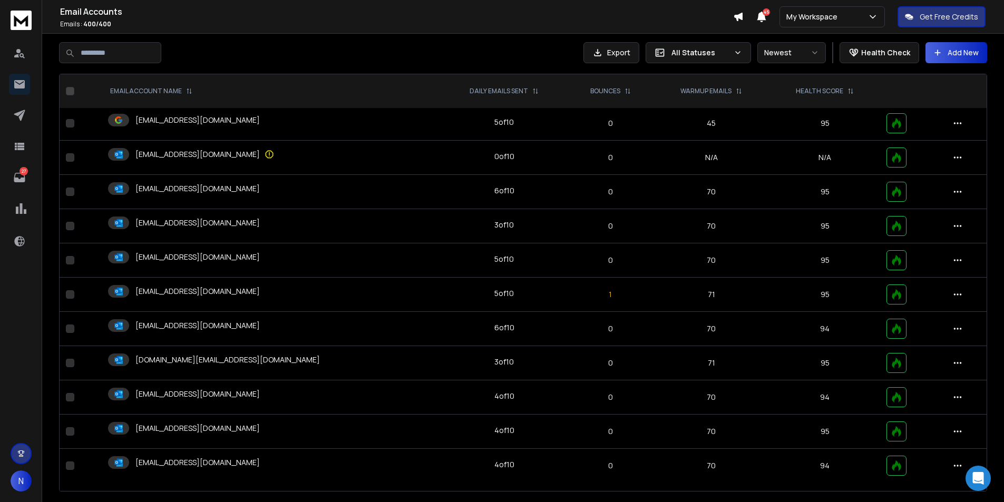
scroll to position [13114, 0]
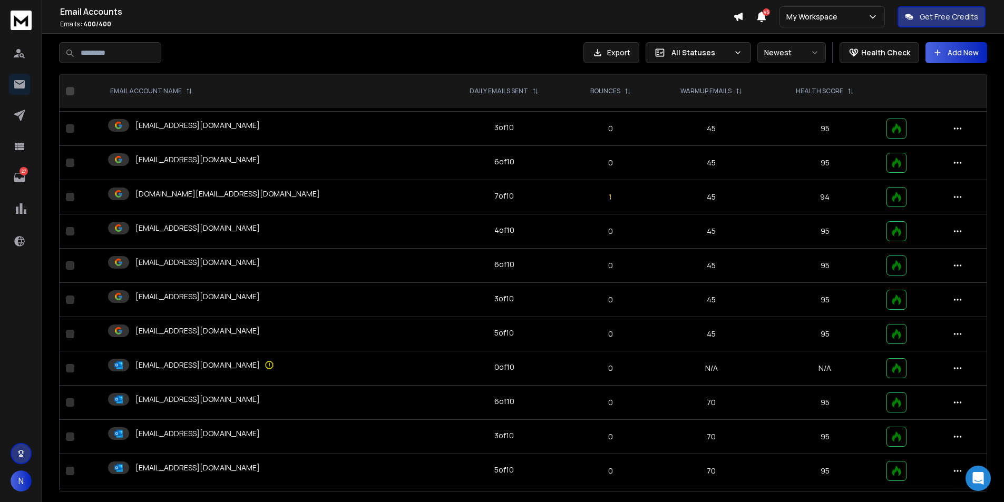
click at [388, 368] on div "[EMAIL_ADDRESS][DOMAIN_NAME]" at bounding box center [271, 365] width 326 height 13
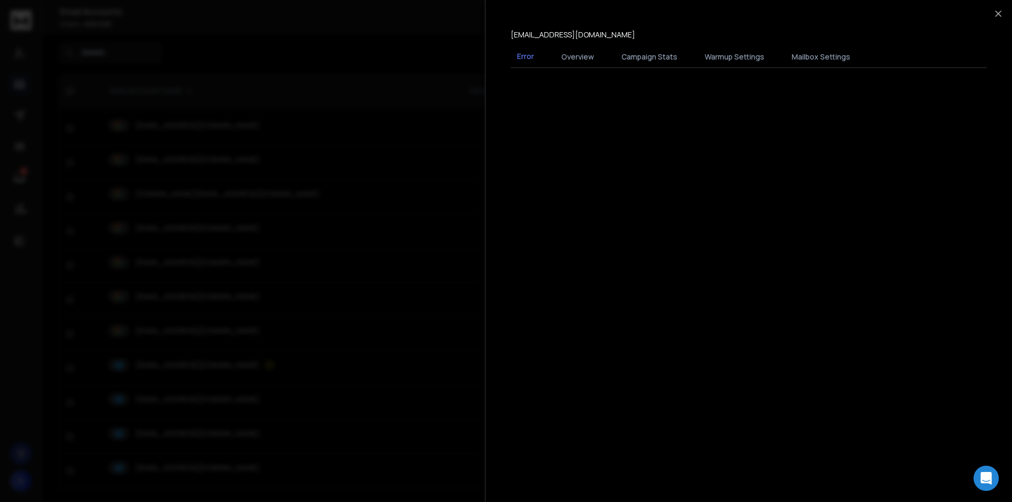
click at [576, 53] on button "Overview" at bounding box center [577, 56] width 45 height 23
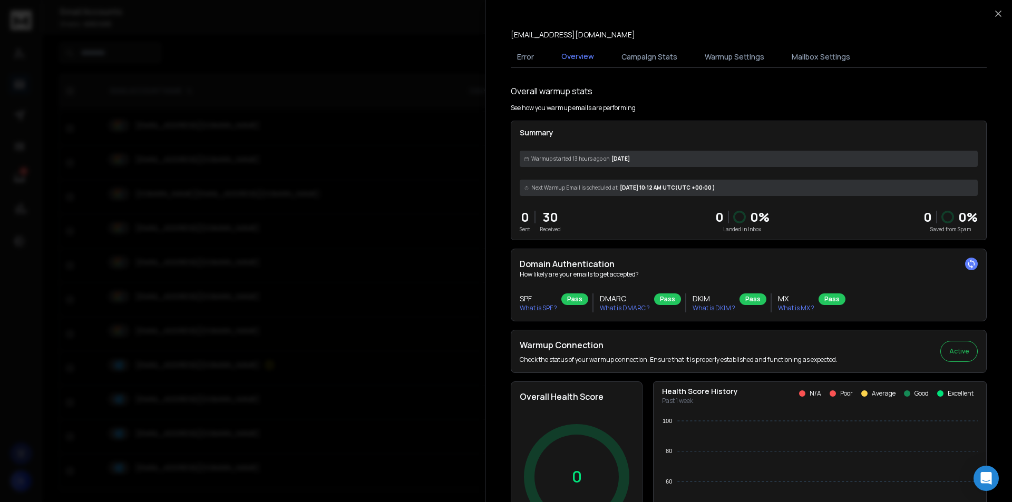
click at [995, 15] on icon "button" at bounding box center [997, 13] width 5 height 5
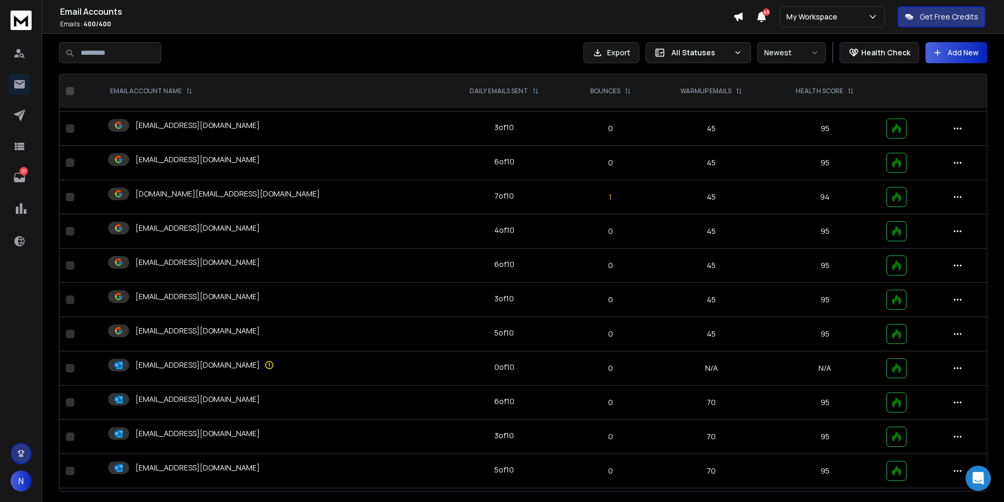
click at [68, 369] on button "button" at bounding box center [70, 368] width 8 height 8
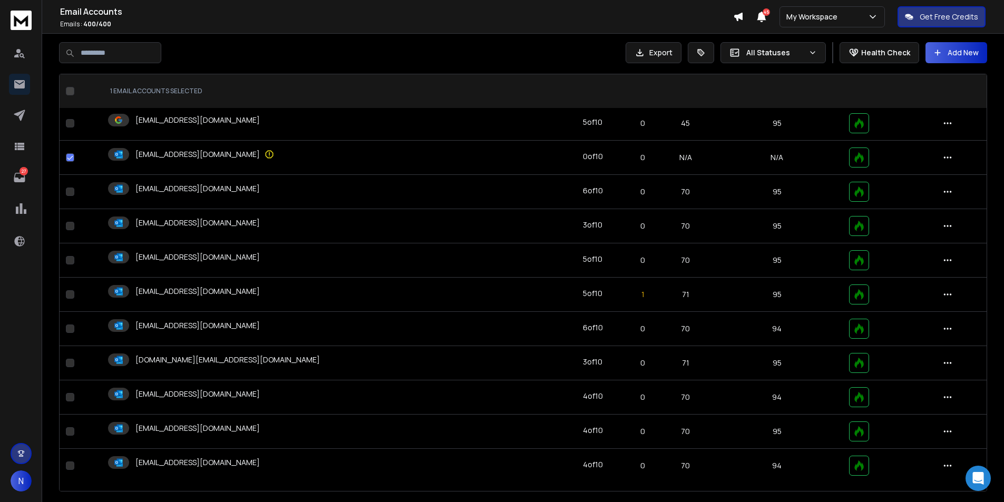
scroll to position [13220, 0]
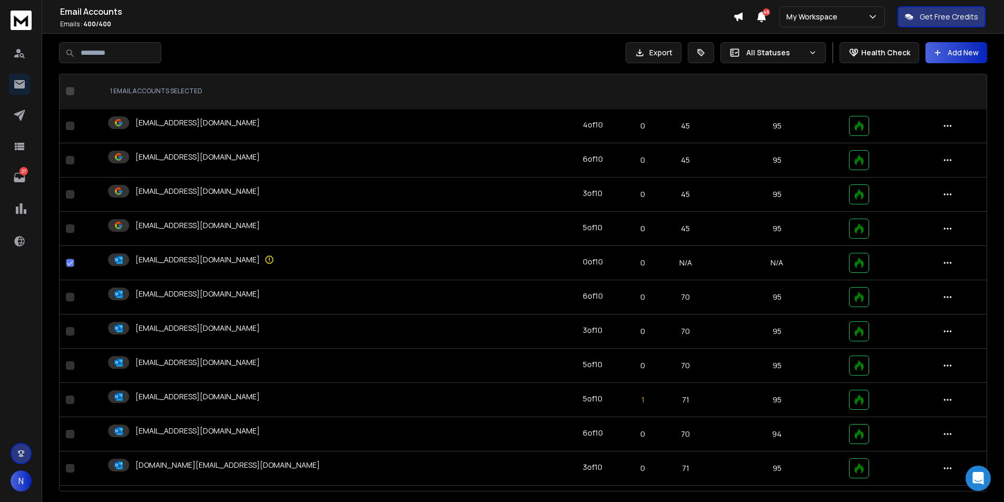
click at [821, 53] on div "All Statuses" at bounding box center [772, 52] width 105 height 21
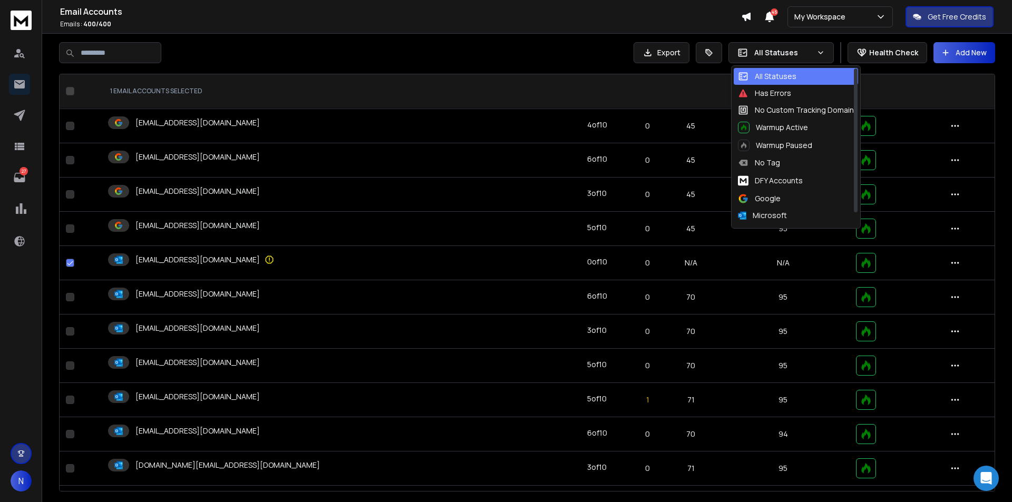
click at [859, 47] on button "Health Check" at bounding box center [887, 52] width 80 height 21
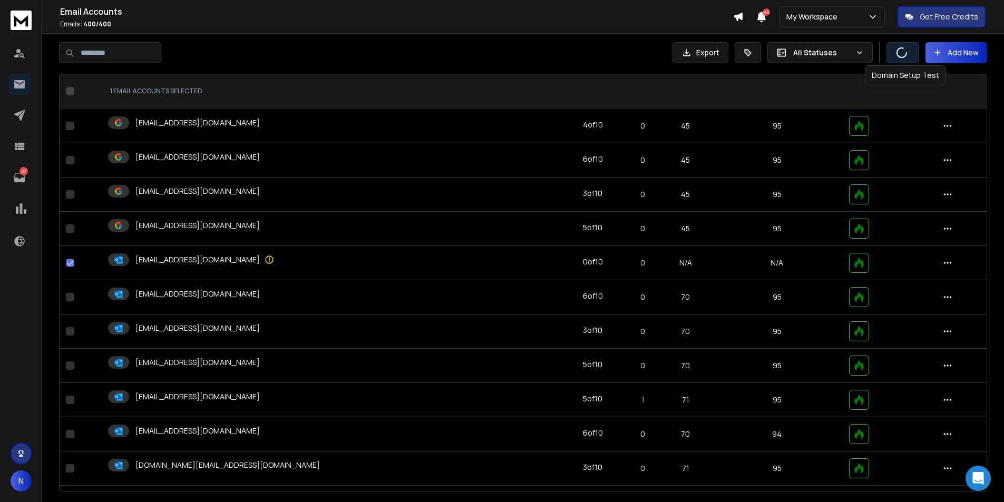
click at [895, 54] on button at bounding box center [902, 52] width 33 height 21
click at [812, 57] on p "All Statuses" at bounding box center [822, 52] width 58 height 11
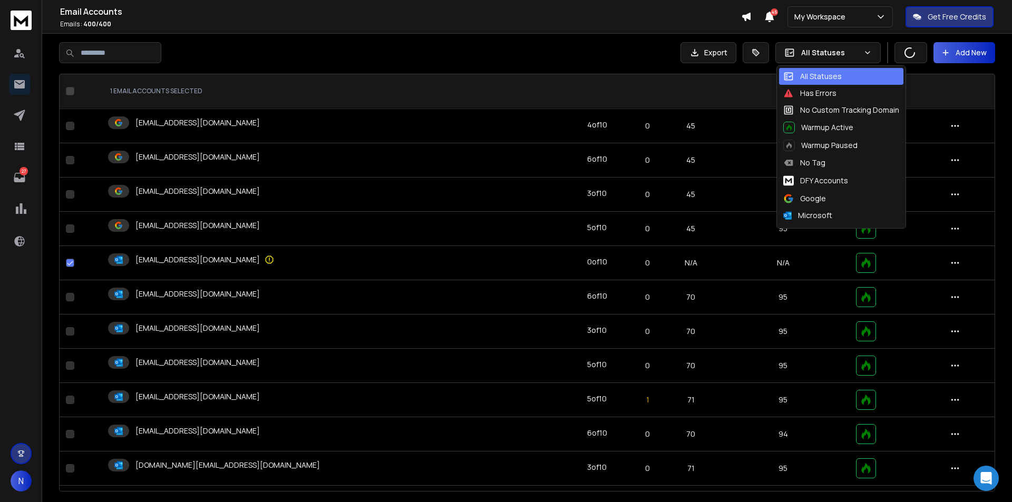
click at [838, 54] on p "All Statuses" at bounding box center [830, 52] width 58 height 11
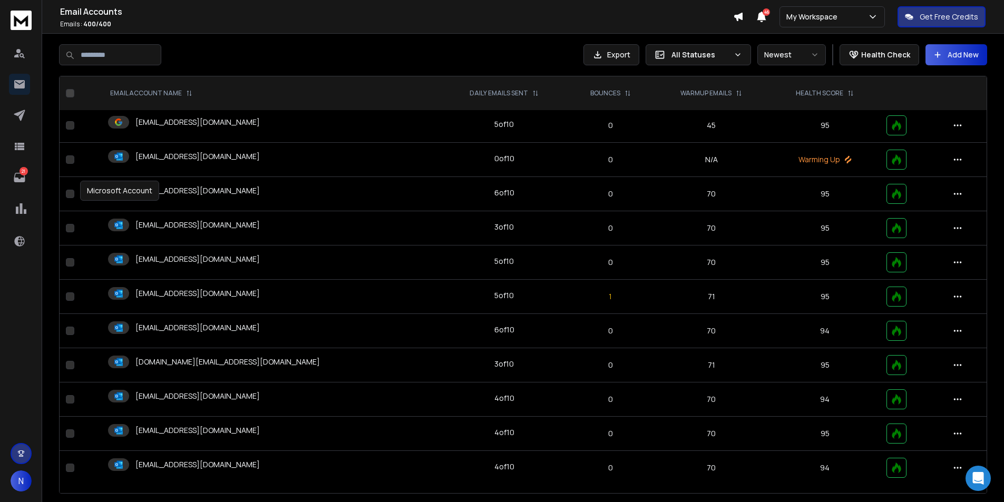
scroll to position [13272, 0]
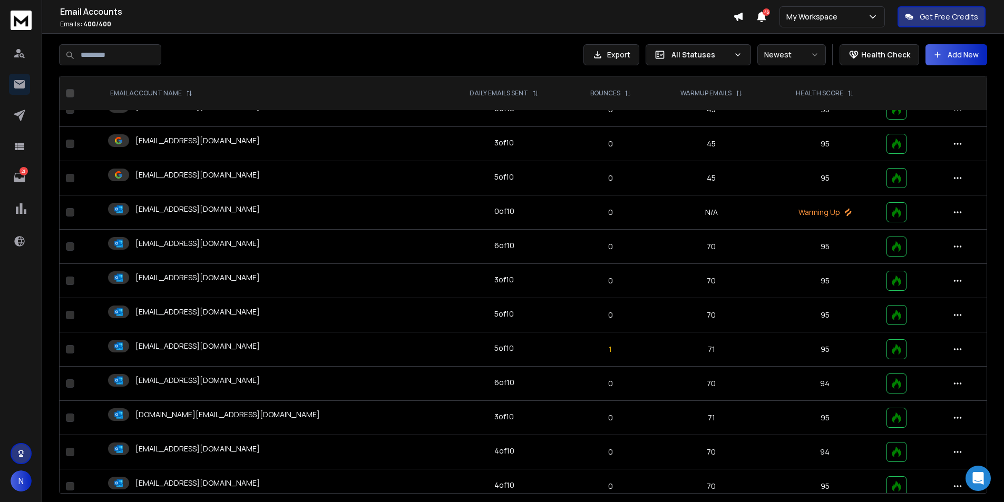
click at [71, 212] on button "button" at bounding box center [70, 212] width 8 height 8
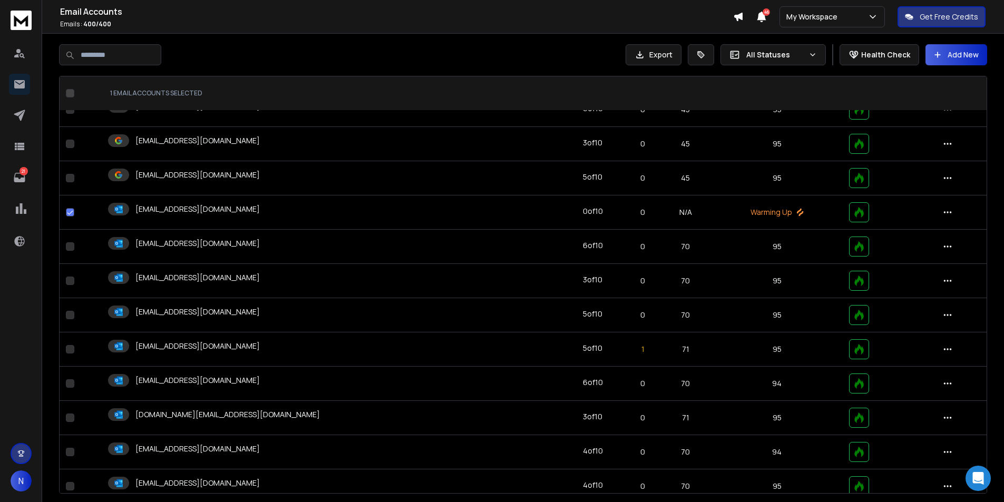
click at [219, 212] on p "[EMAIL_ADDRESS][DOMAIN_NAME]" at bounding box center [197, 209] width 124 height 11
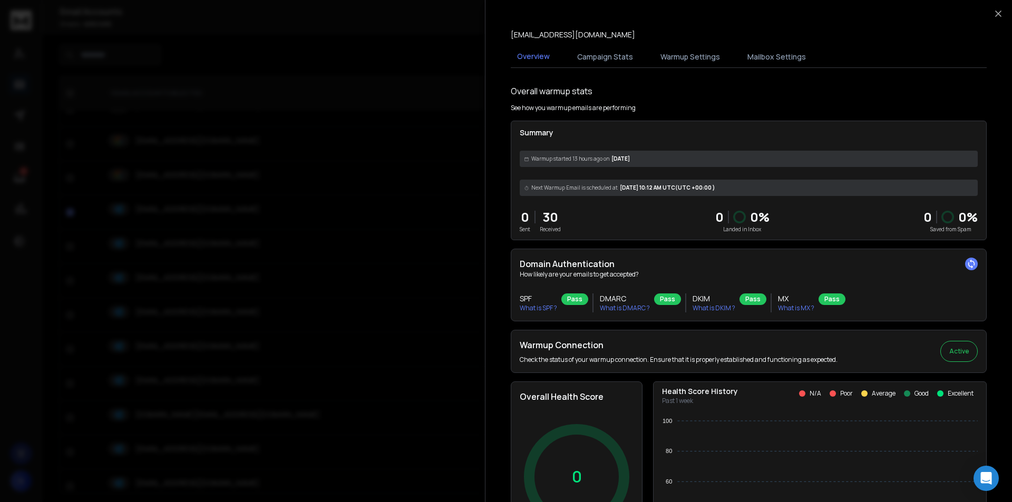
click at [620, 51] on button "Campaign Stats" at bounding box center [605, 56] width 68 height 23
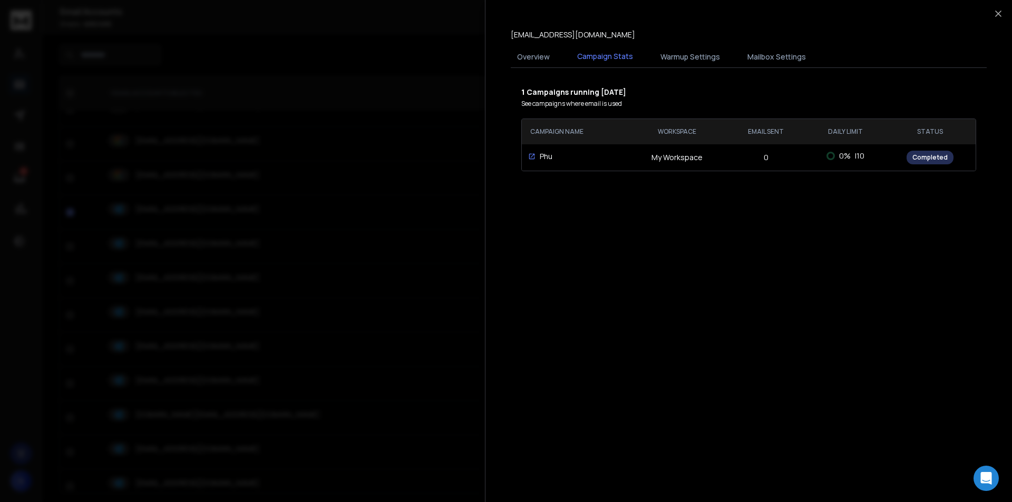
click at [690, 54] on button "Warmup Settings" at bounding box center [690, 56] width 72 height 23
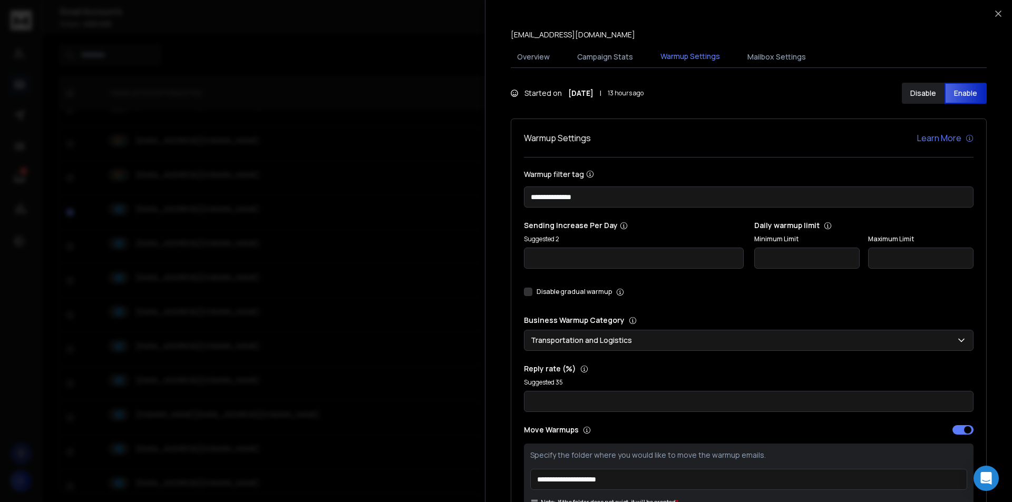
click at [763, 52] on button "Mailbox Settings" at bounding box center [776, 56] width 71 height 23
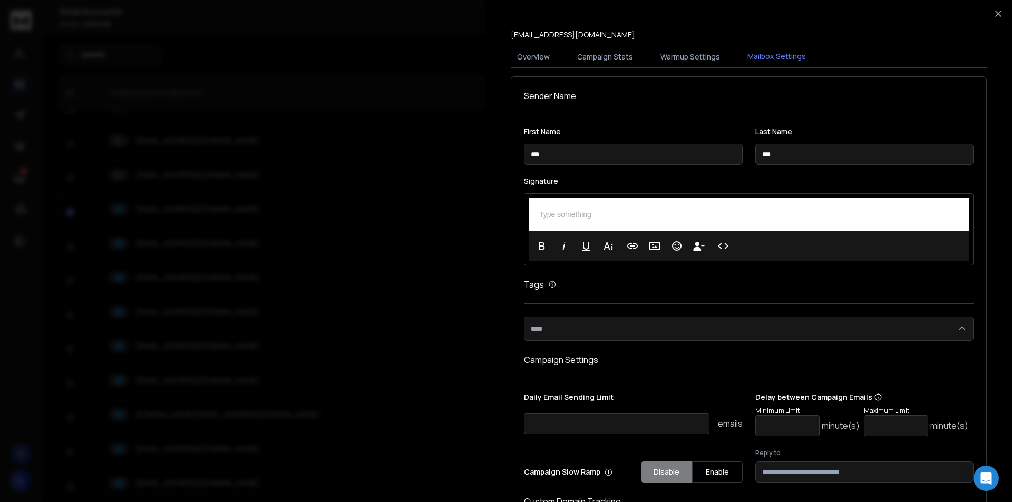
click at [677, 53] on button "Warmup Settings" at bounding box center [690, 56] width 72 height 23
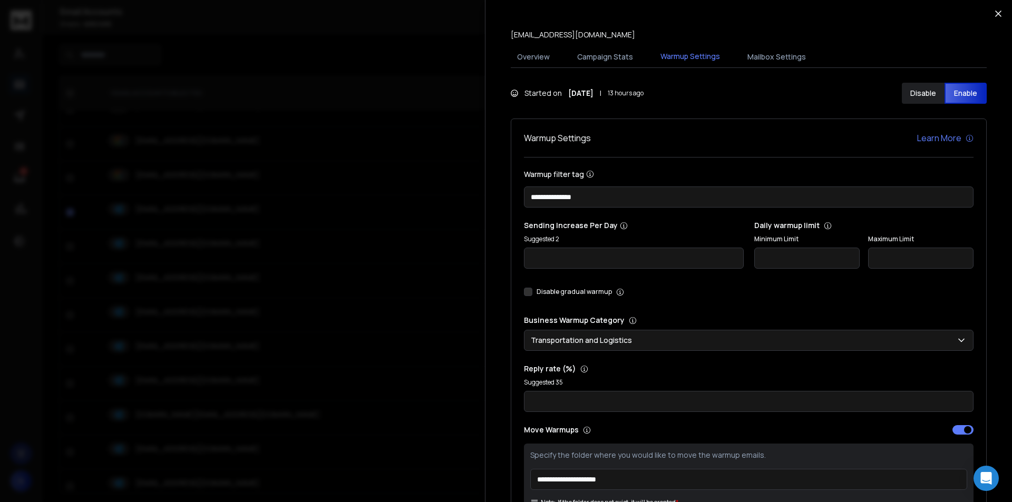
click at [998, 11] on icon "button" at bounding box center [998, 13] width 11 height 11
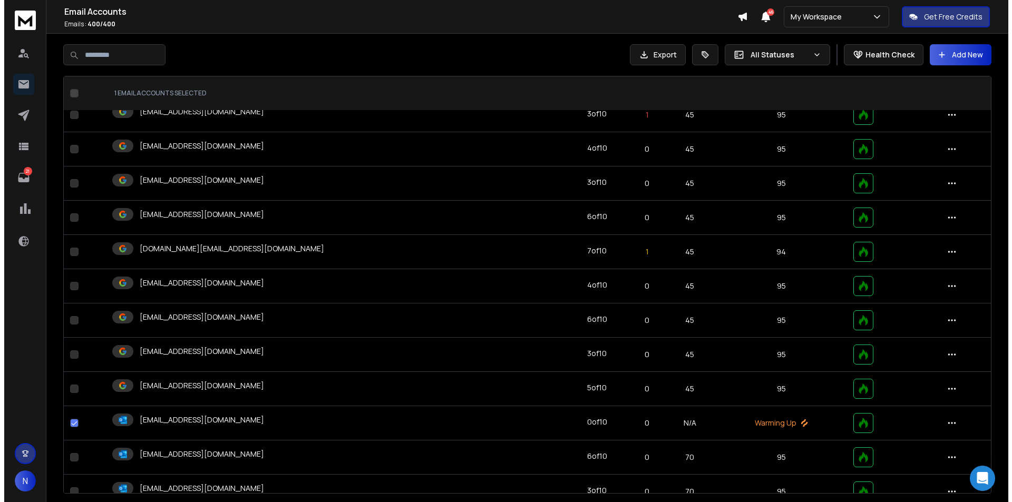
scroll to position [13167, 0]
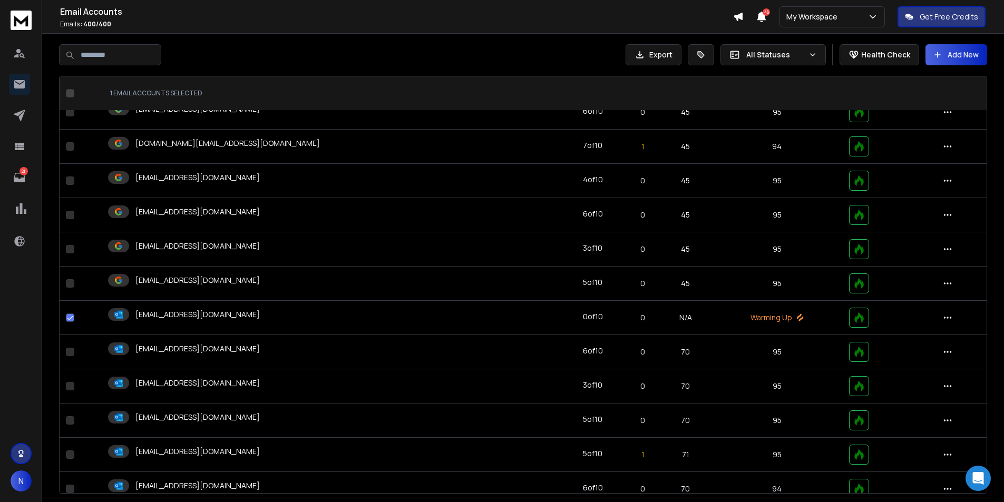
click at [633, 357] on p "0" at bounding box center [643, 352] width 22 height 11
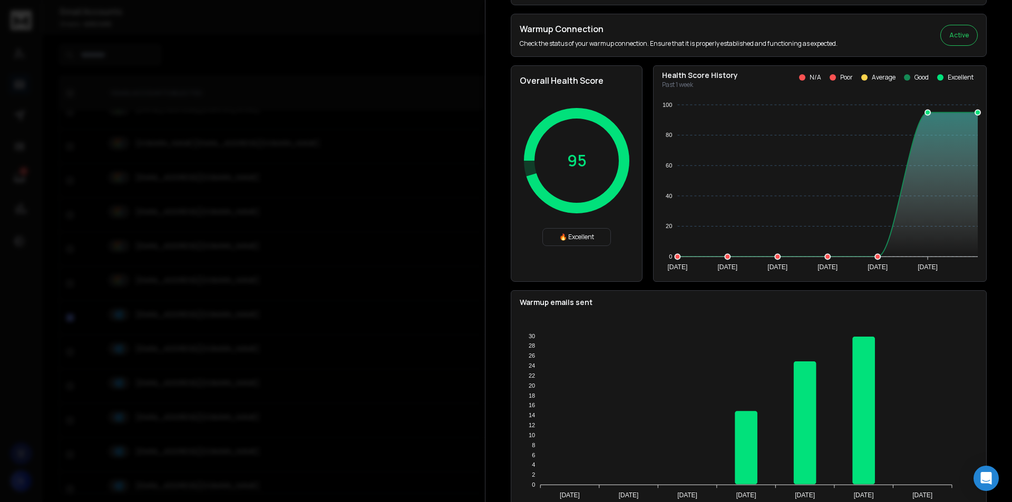
scroll to position [363, 0]
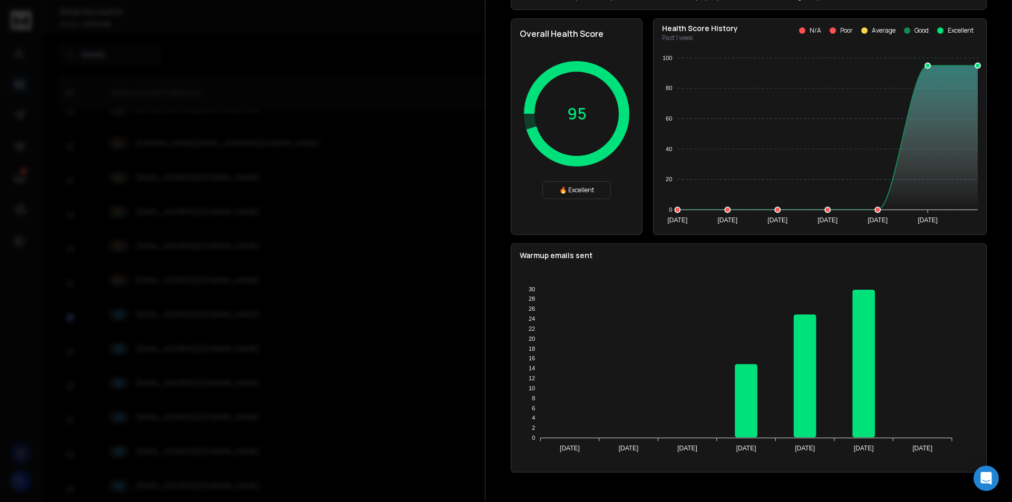
click at [478, 289] on div at bounding box center [506, 251] width 1012 height 502
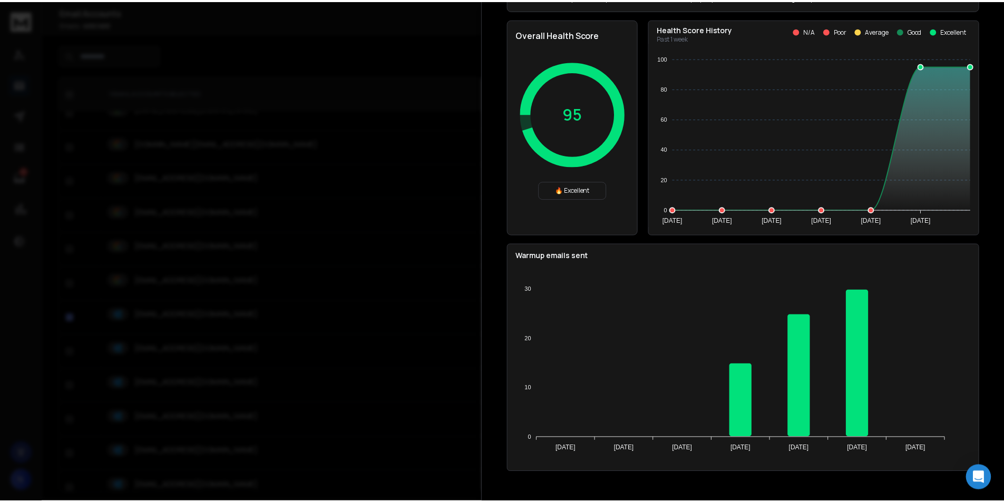
scroll to position [334, 0]
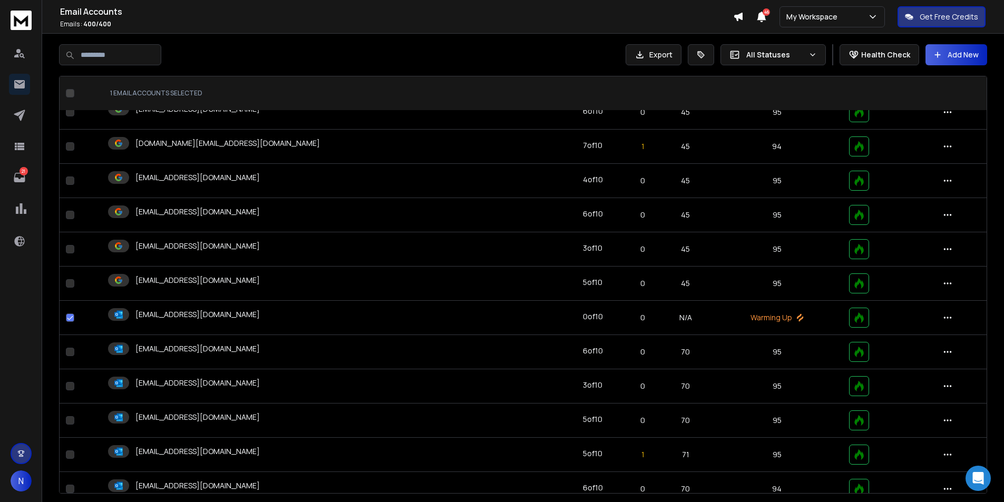
click at [534, 422] on td "[EMAIL_ADDRESS][DOMAIN_NAME]" at bounding box center [331, 421] width 458 height 34
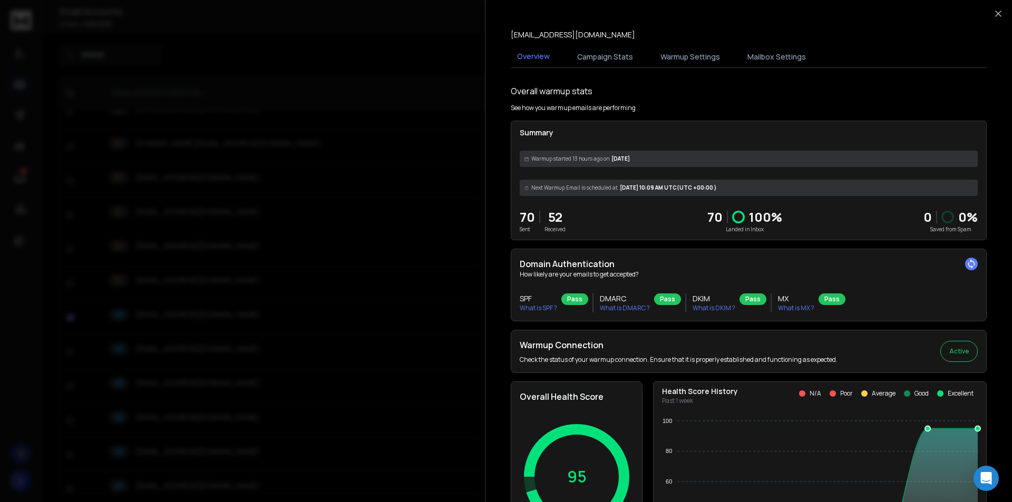
click at [330, 357] on div at bounding box center [506, 251] width 1012 height 502
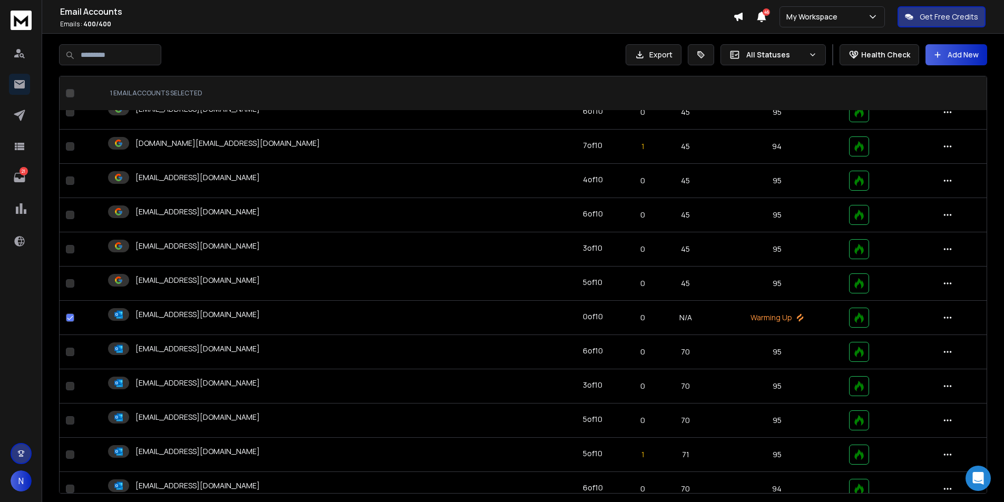
scroll to position [13061, 0]
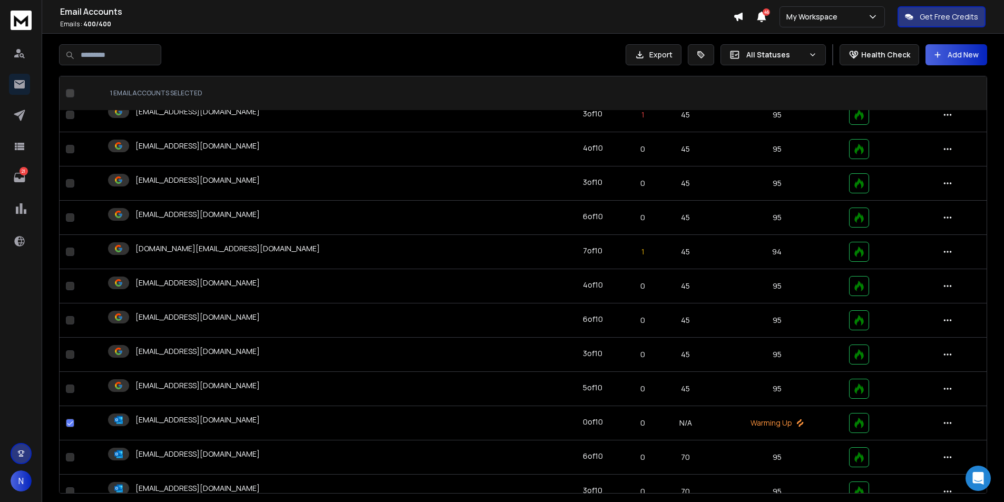
click at [583, 389] on div "5 of 10" at bounding box center [592, 388] width 19 height 11
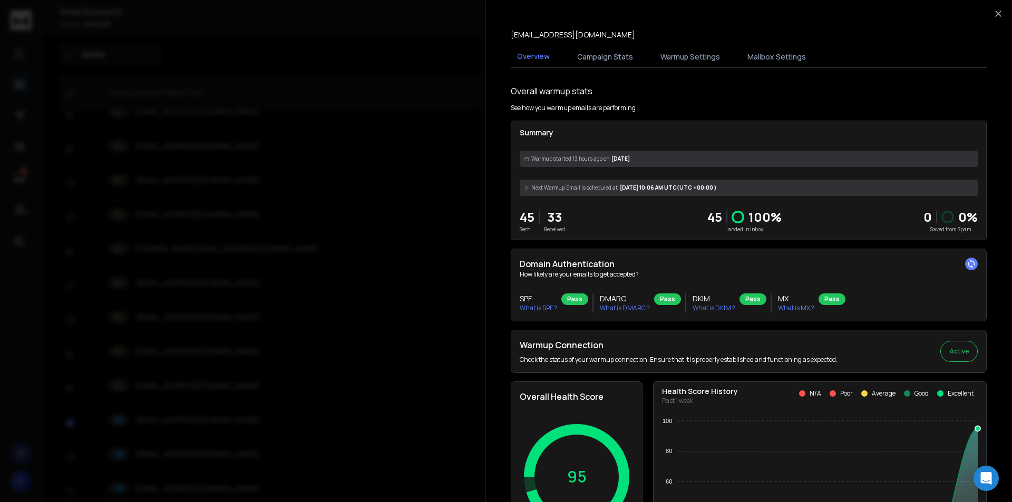
click at [434, 349] on div at bounding box center [506, 251] width 1012 height 502
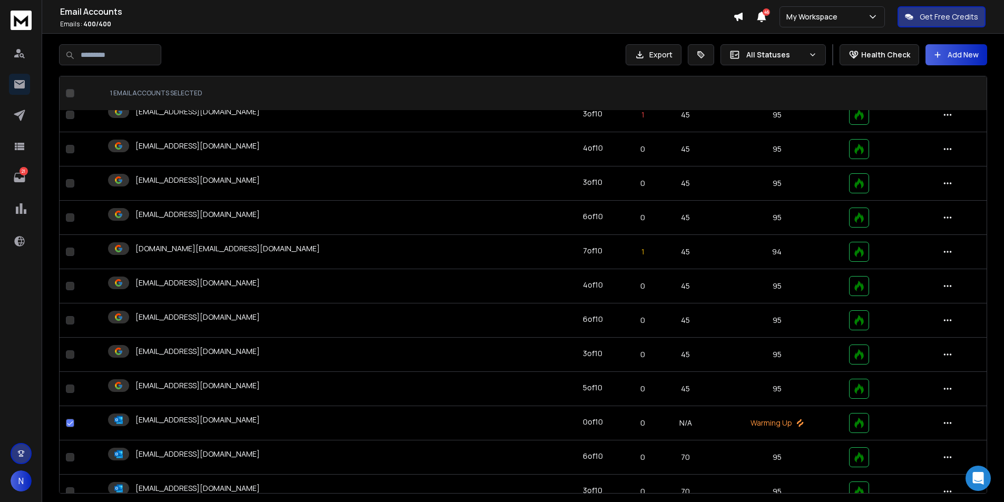
click at [211, 185] on div "[EMAIL_ADDRESS][DOMAIN_NAME]" at bounding box center [331, 180] width 446 height 13
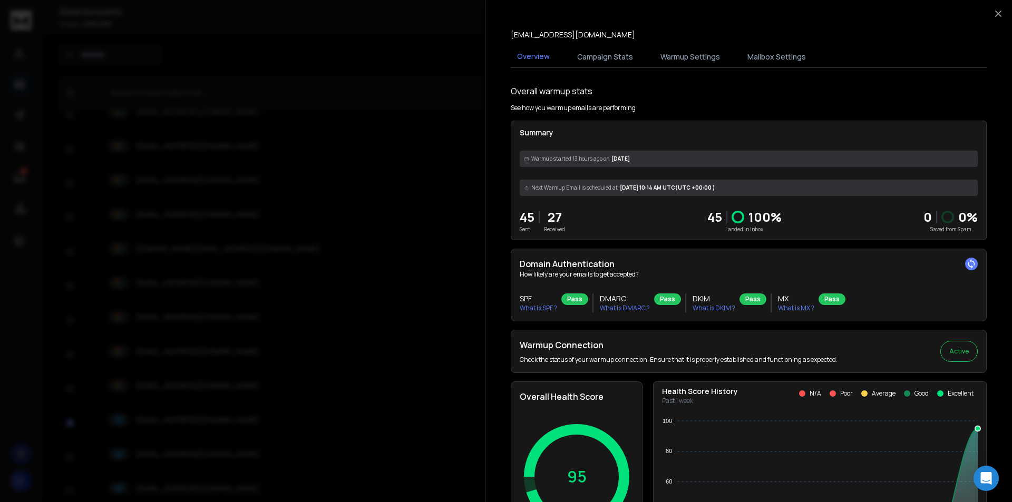
click at [316, 227] on div at bounding box center [506, 251] width 1012 height 502
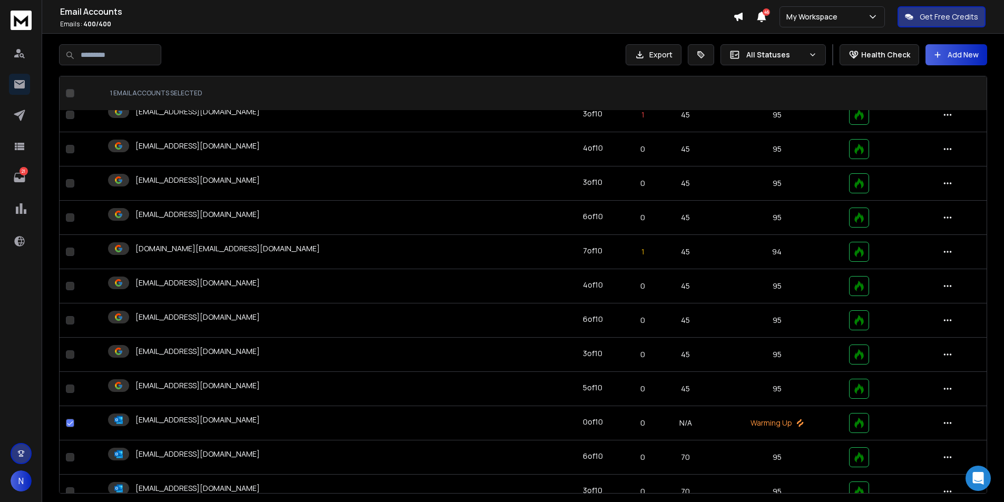
scroll to position [13272, 0]
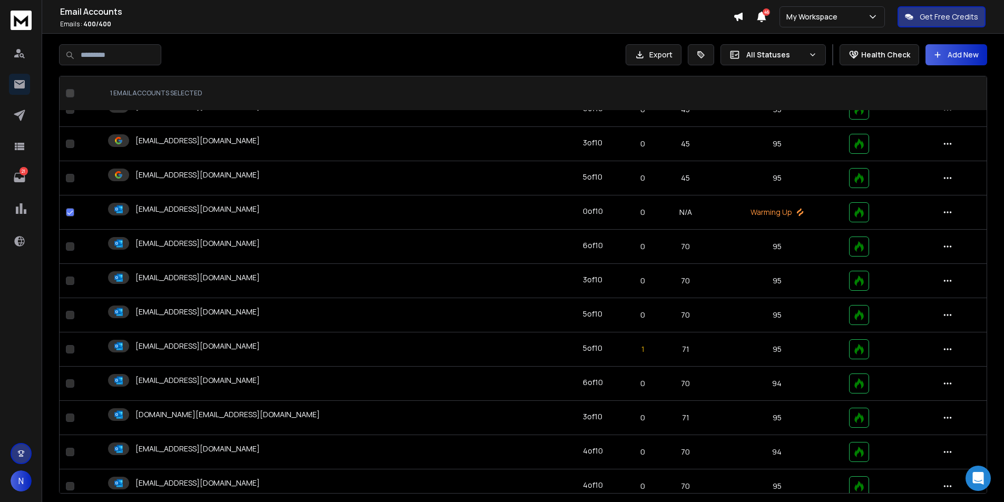
drag, startPoint x: 69, startPoint y: 214, endPoint x: 31, endPoint y: 141, distance: 82.0
click at [69, 214] on button "button" at bounding box center [70, 212] width 8 height 8
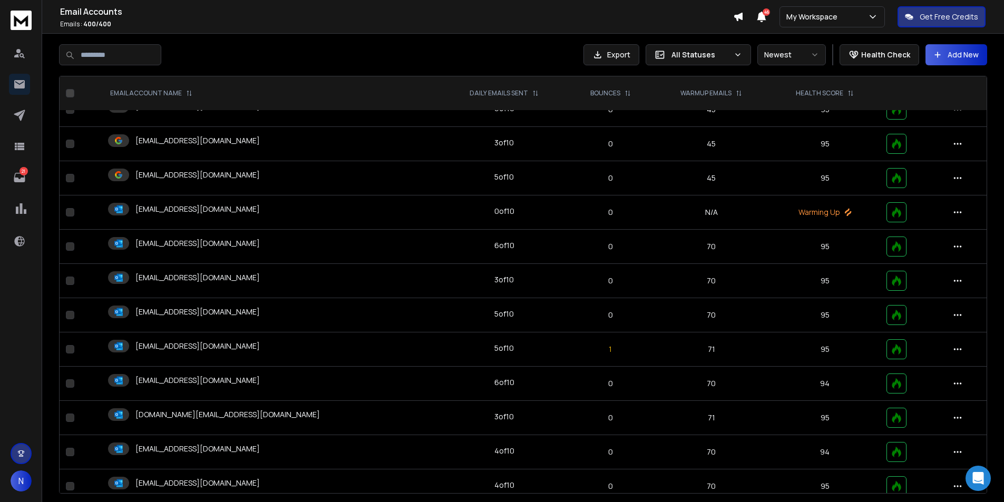
type button "on"
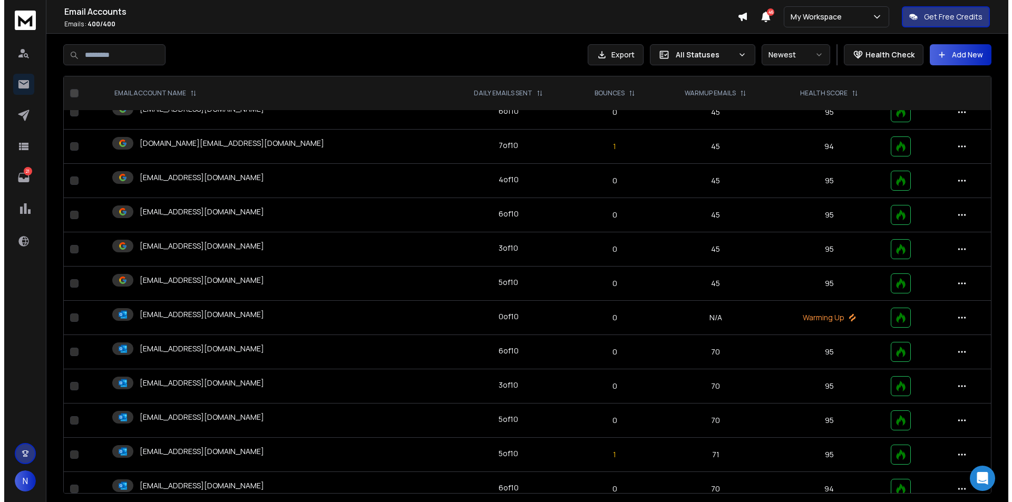
scroll to position [13114, 0]
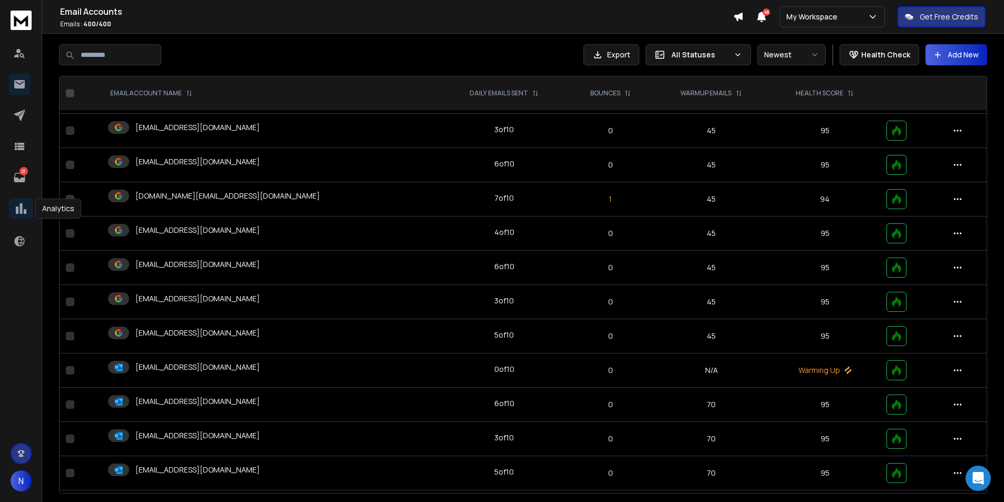
click at [13, 216] on icon at bounding box center [21, 209] width 16 height 16
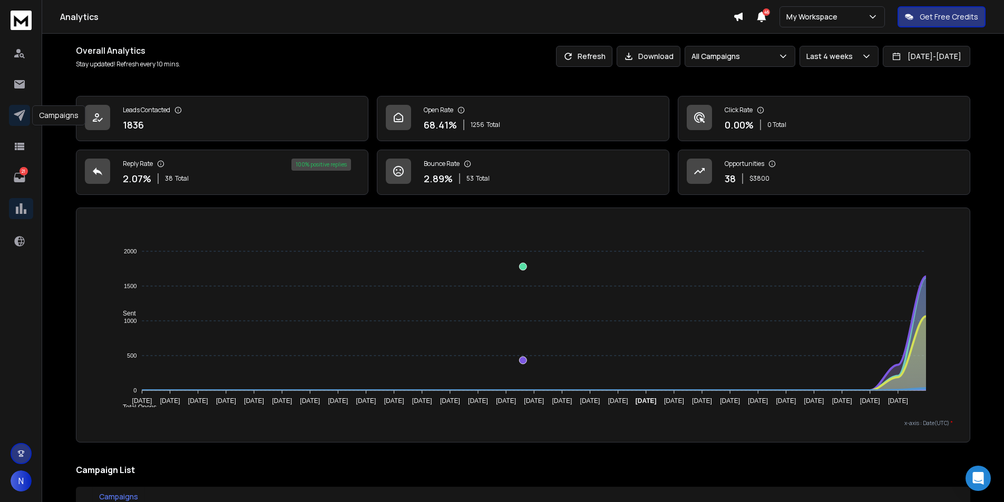
click at [22, 115] on icon at bounding box center [19, 115] width 11 height 11
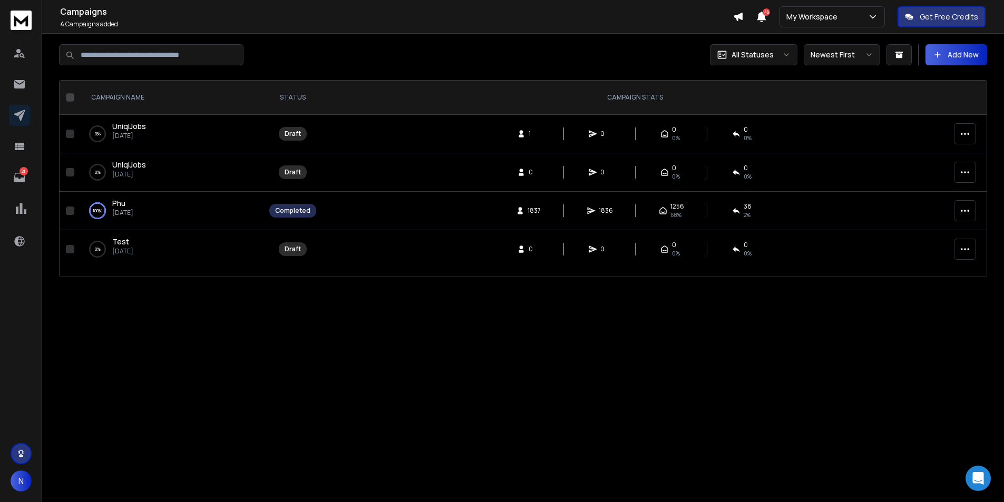
click at [164, 209] on div "100 % Phu 3 days ago" at bounding box center [170, 210] width 163 height 25
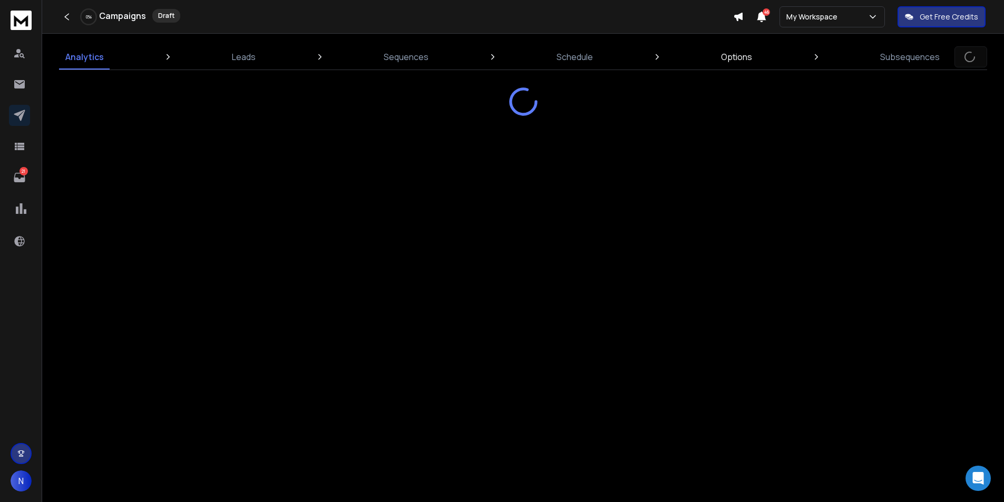
click at [726, 57] on p "Options" at bounding box center [736, 57] width 31 height 13
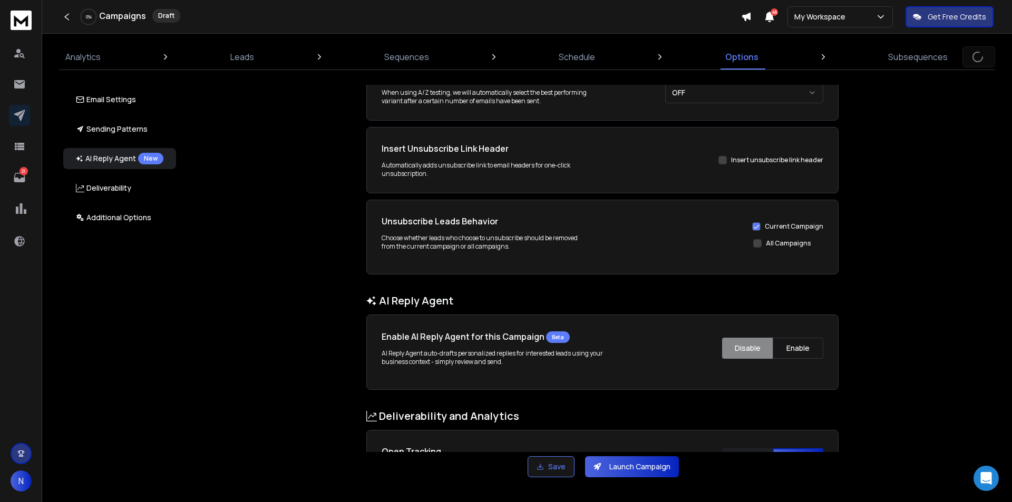
scroll to position [798, 0]
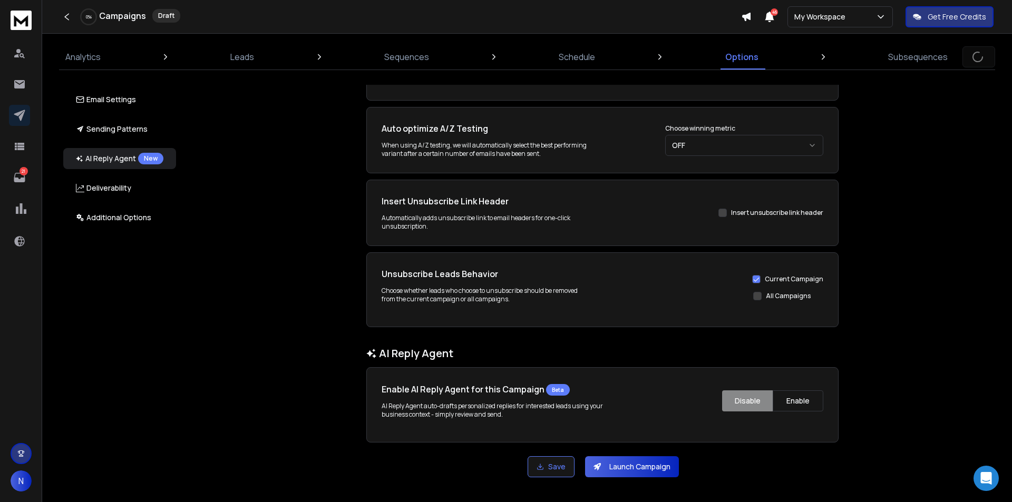
click at [723, 212] on button "Insert unsubscribe link header" at bounding box center [722, 213] width 8 height 8
click at [634, 459] on button "Launch Campaign" at bounding box center [632, 466] width 94 height 21
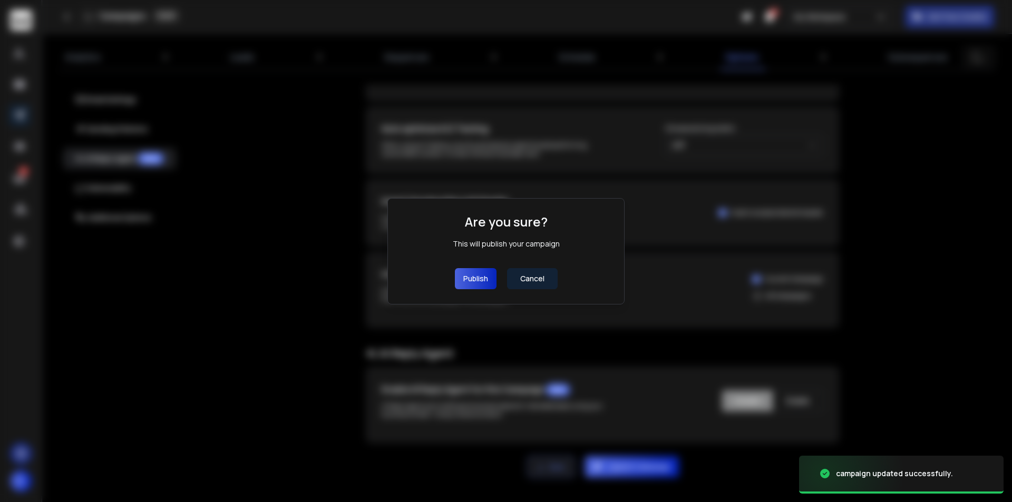
click at [486, 273] on button "Publish" at bounding box center [476, 278] width 42 height 21
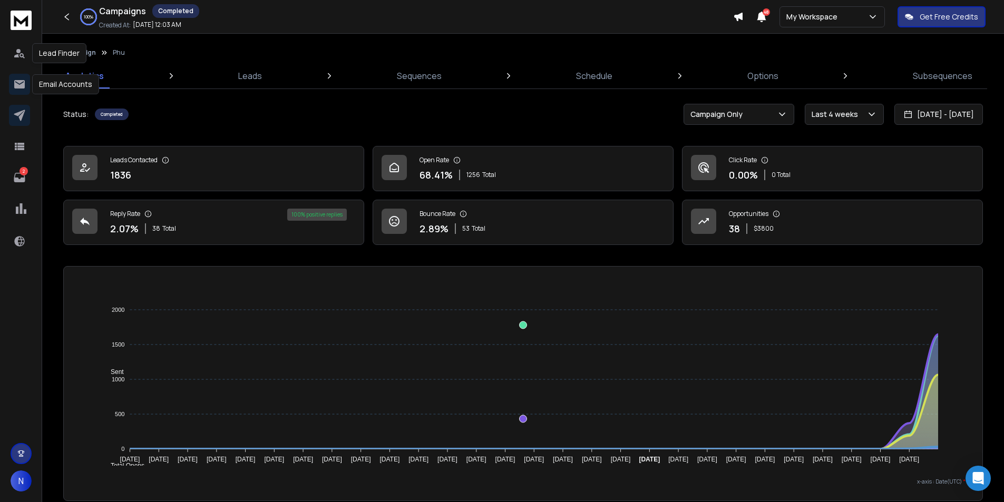
click at [21, 89] on icon at bounding box center [19, 84] width 13 height 13
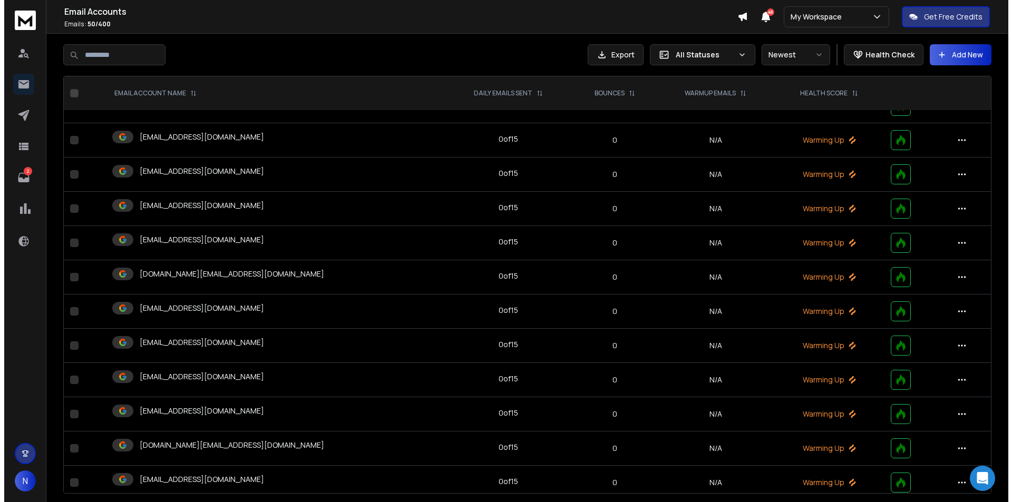
scroll to position [828, 0]
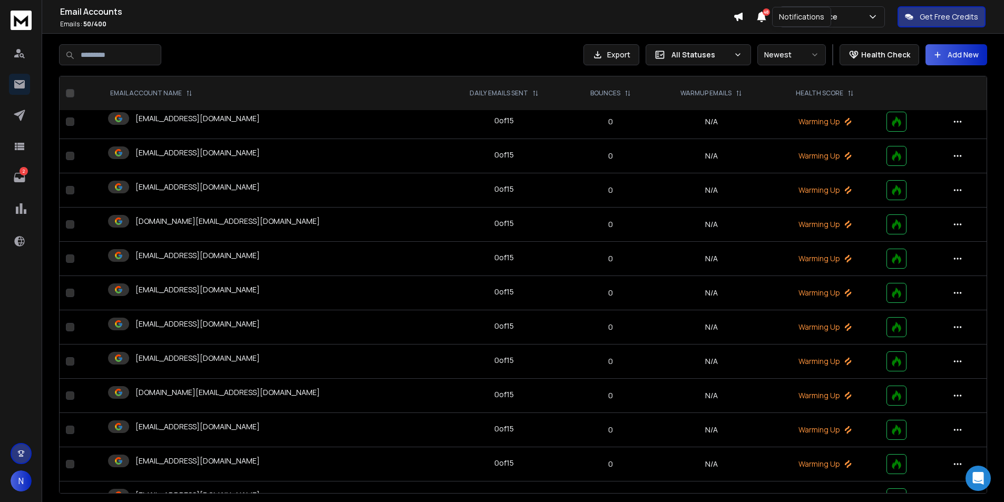
click at [769, 19] on body "Your warmest leads are on your site – Turn visits into conversations Reach Out …" at bounding box center [502, 251] width 1004 height 502
click at [765, 18] on icon at bounding box center [761, 16] width 9 height 11
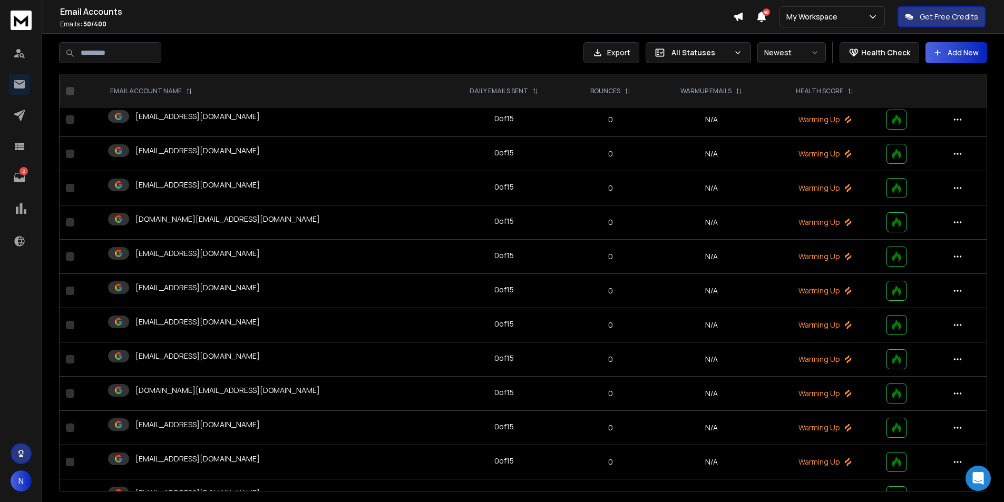
scroll to position [670, 0]
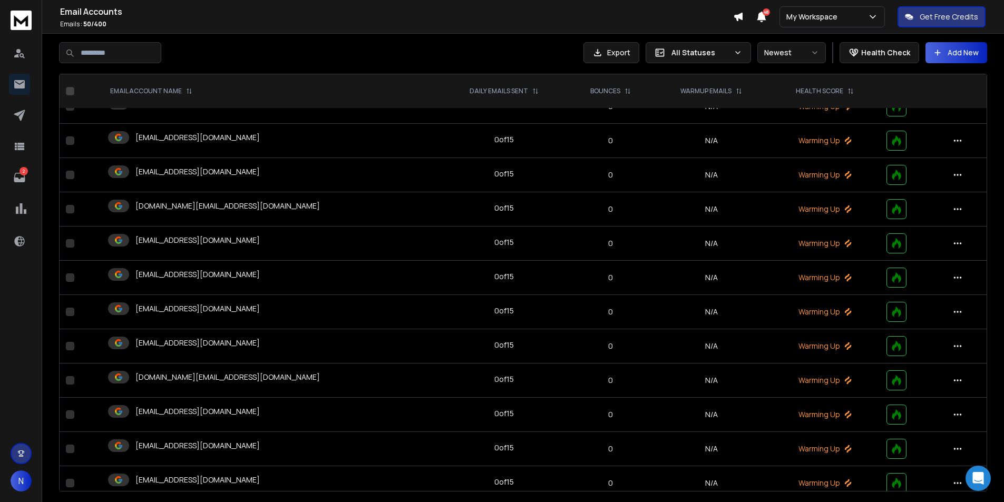
click at [20, 21] on img at bounding box center [21, 20] width 21 height 19
click at [27, 82] on link at bounding box center [19, 84] width 21 height 21
click at [17, 85] on icon at bounding box center [19, 84] width 11 height 8
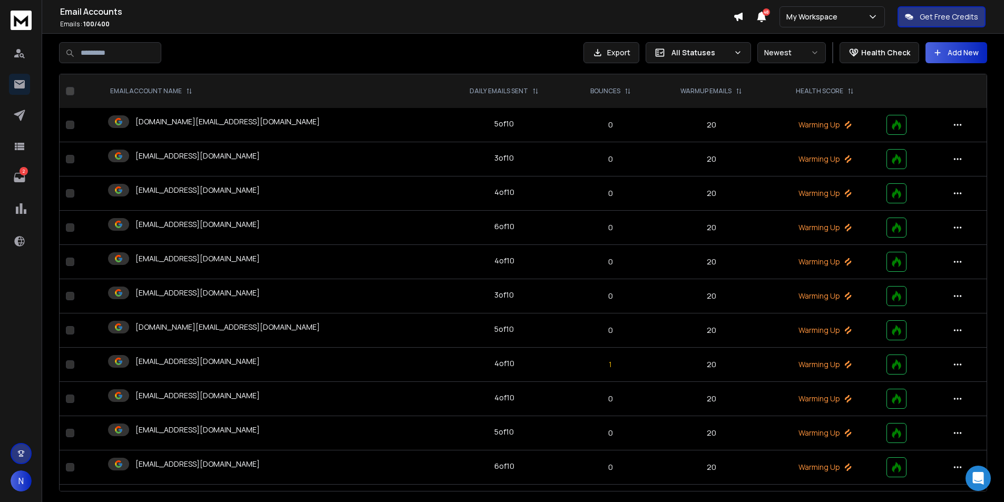
scroll to position [2777, 0]
